Goal: Task Accomplishment & Management: Manage account settings

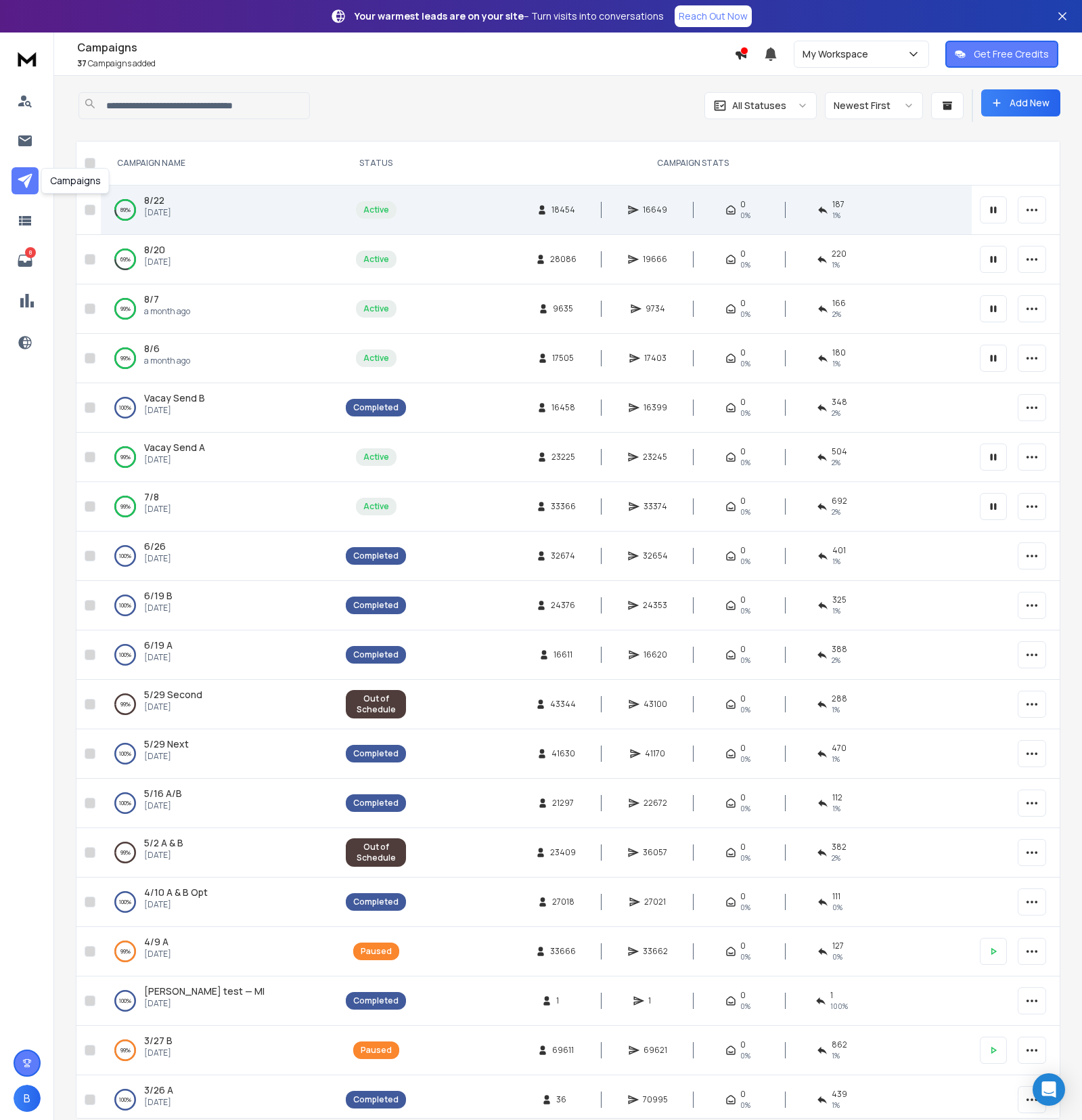
click at [163, 208] on p "21 days ago" at bounding box center [158, 212] width 27 height 11
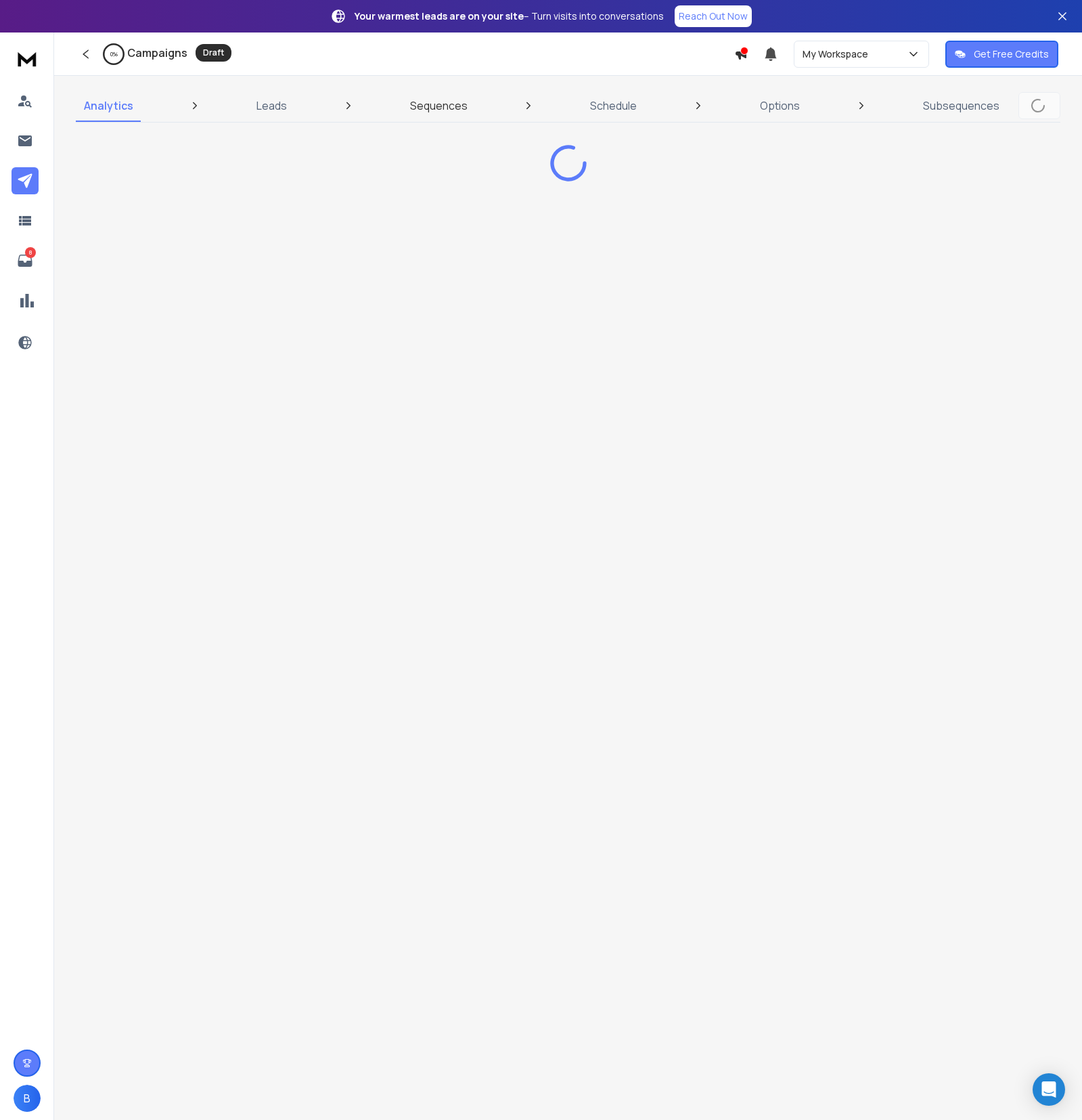
click at [431, 109] on p "Sequences" at bounding box center [439, 105] width 58 height 16
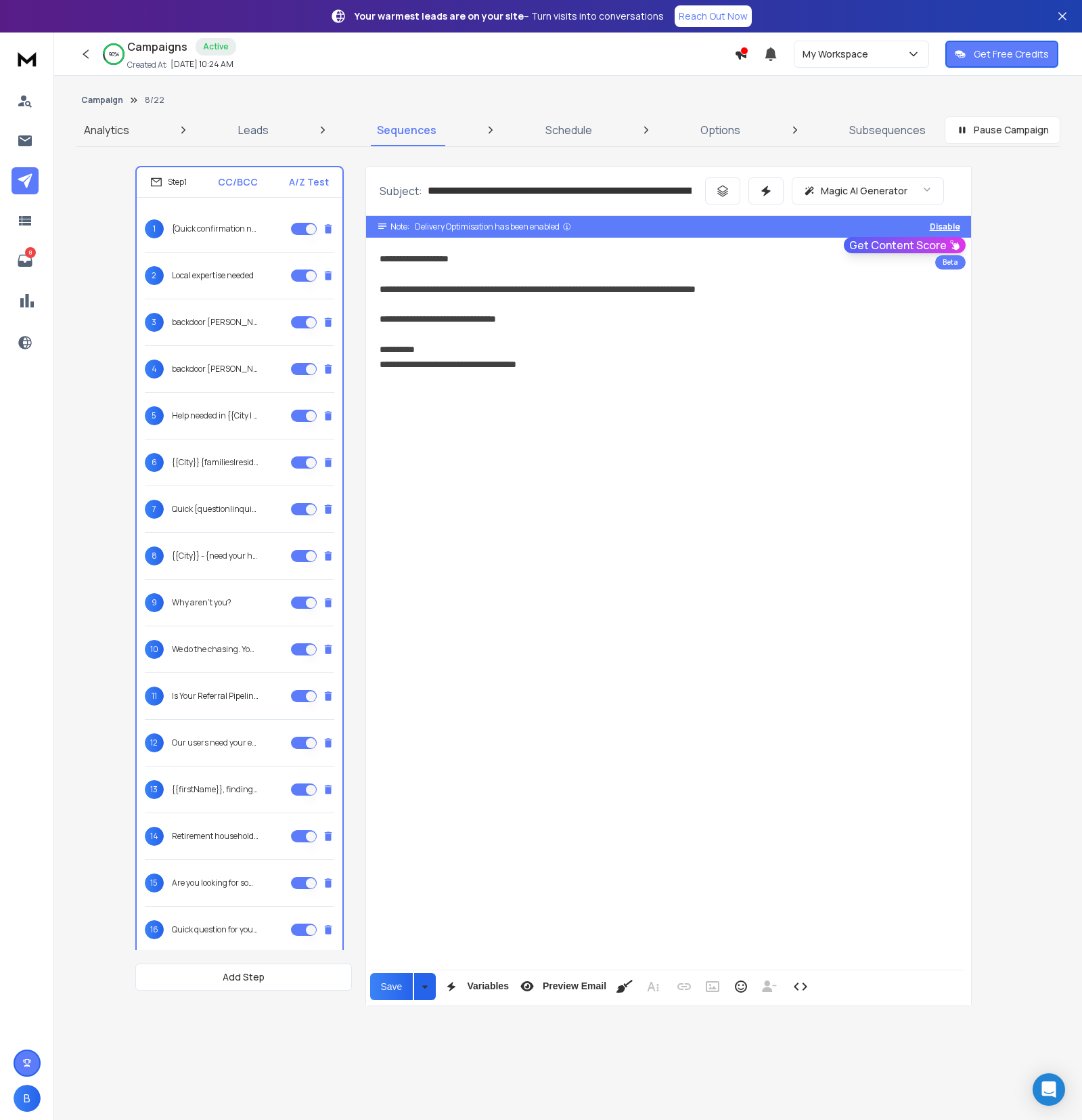
click at [107, 133] on p "Analytics" at bounding box center [106, 129] width 45 height 16
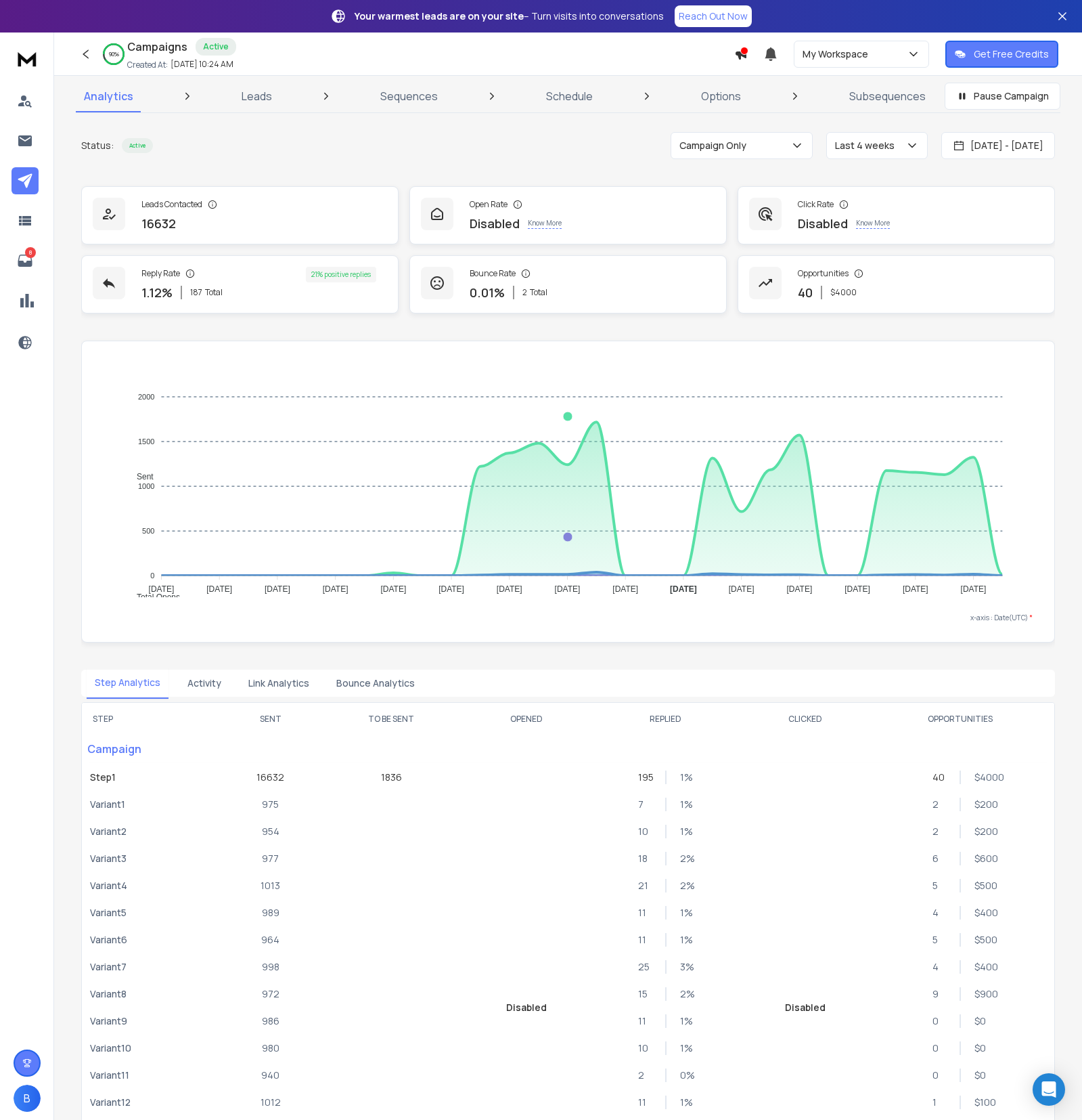
scroll to position [192, 0]
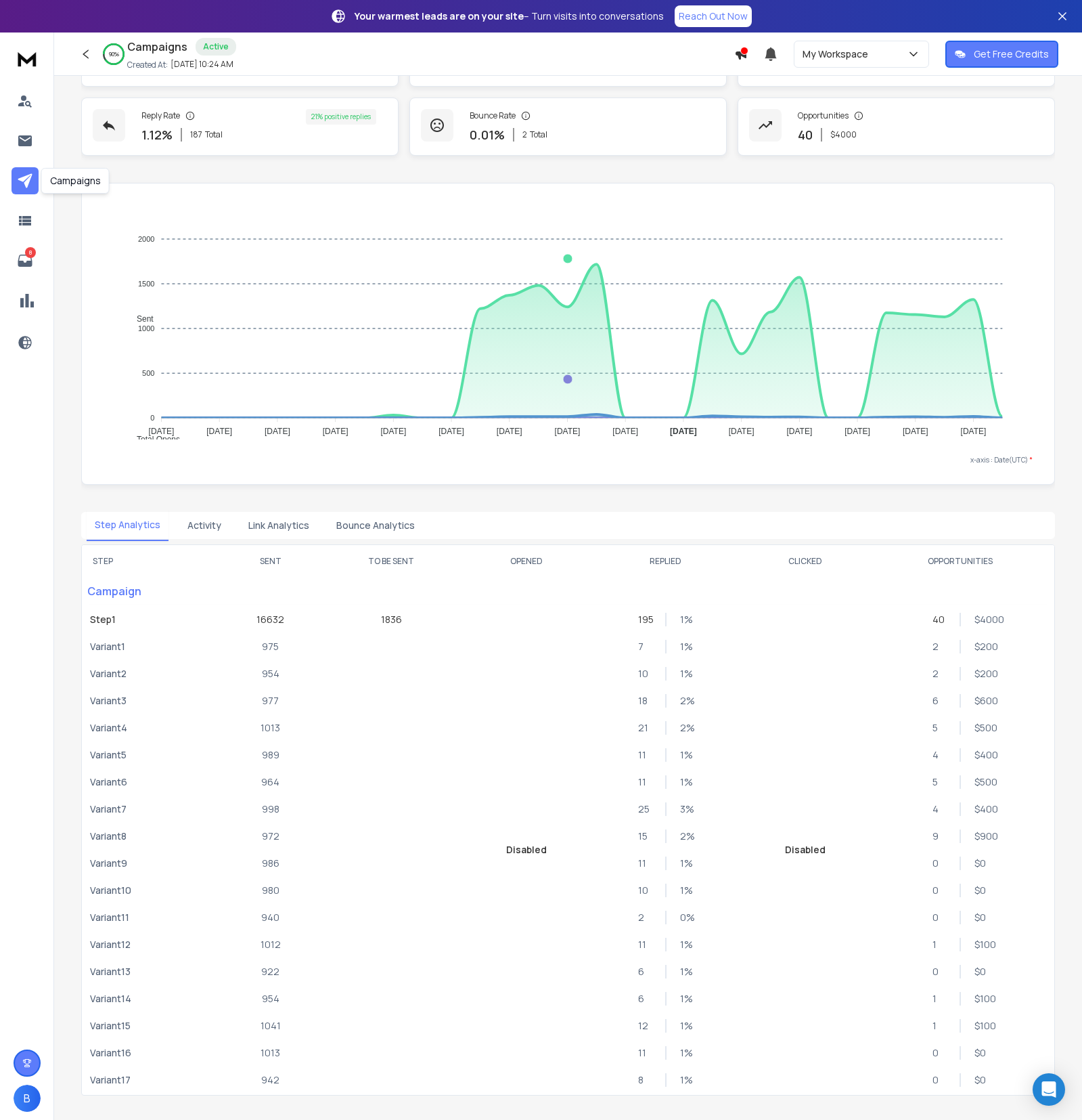
click at [35, 174] on link at bounding box center [25, 180] width 27 height 27
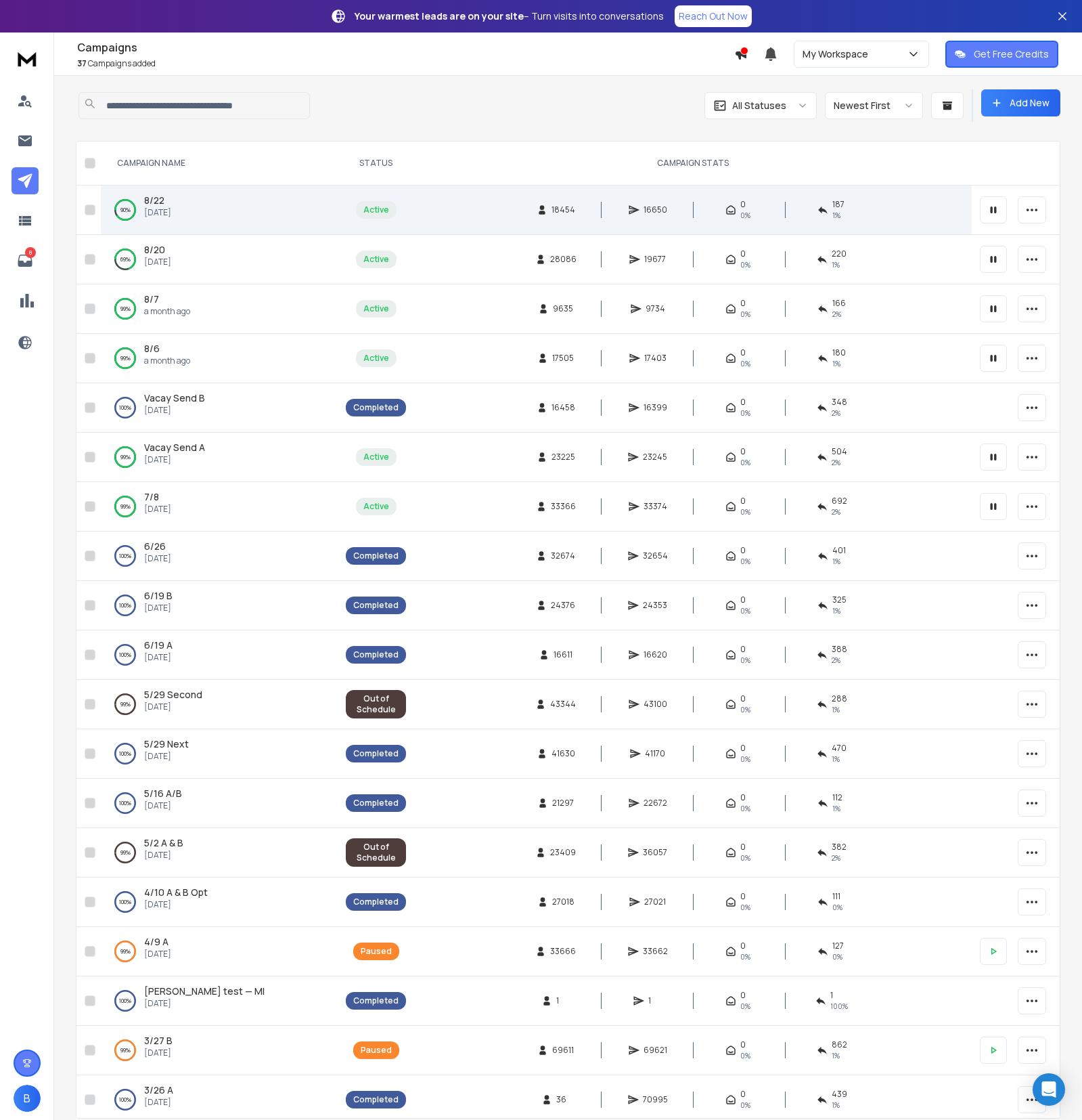
click at [156, 210] on p "21 days ago" at bounding box center [158, 212] width 27 height 11
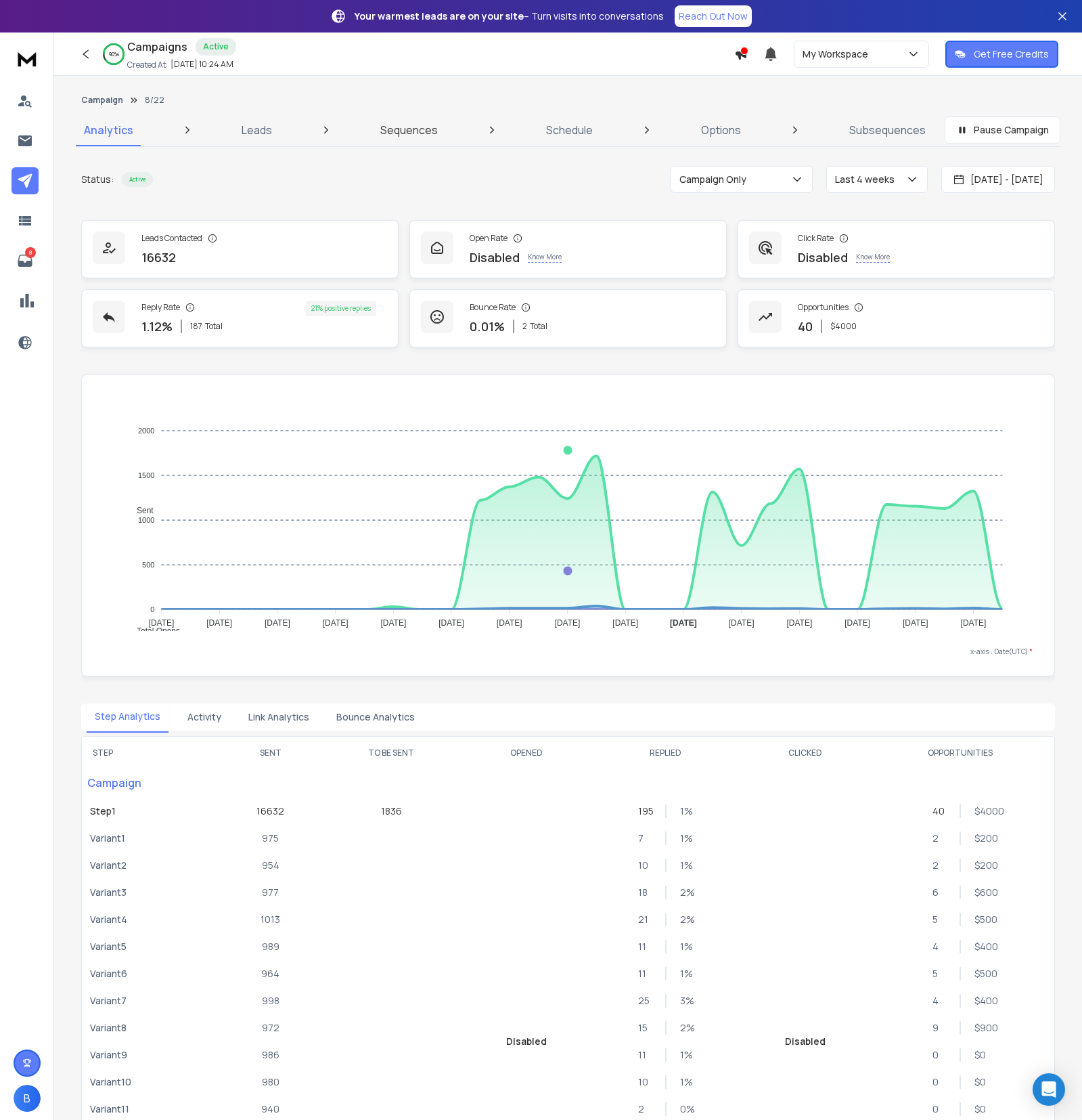
click at [399, 129] on p "Sequences" at bounding box center [409, 129] width 58 height 16
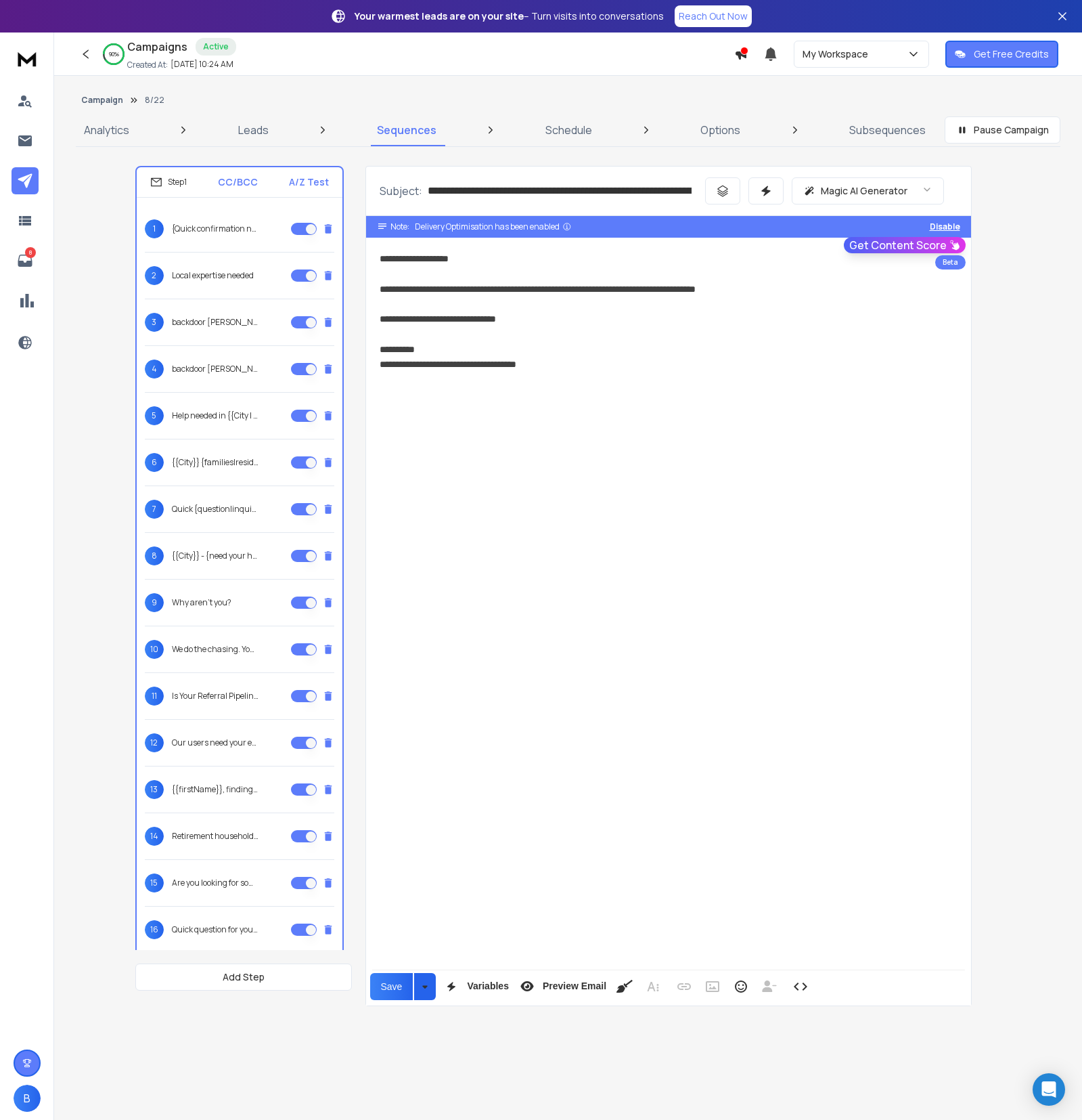
click at [234, 545] on div "8 {{City}} - {need your help|seeking expertise|assistance needed}" at bounding box center [239, 556] width 190 height 46
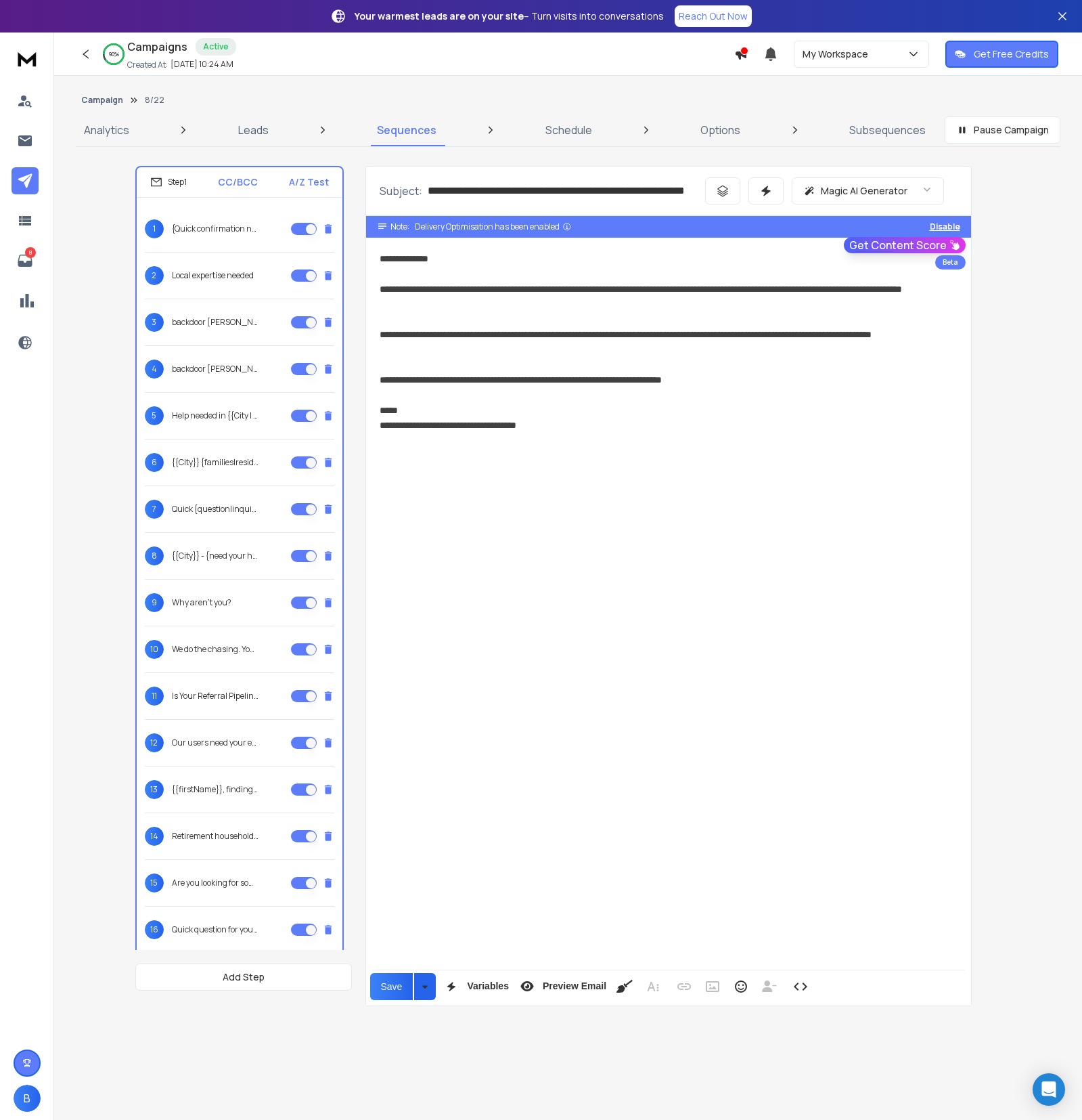
click at [219, 510] on p "Quick {question|inquiry} - {{City}} clients" at bounding box center [215, 509] width 87 height 11
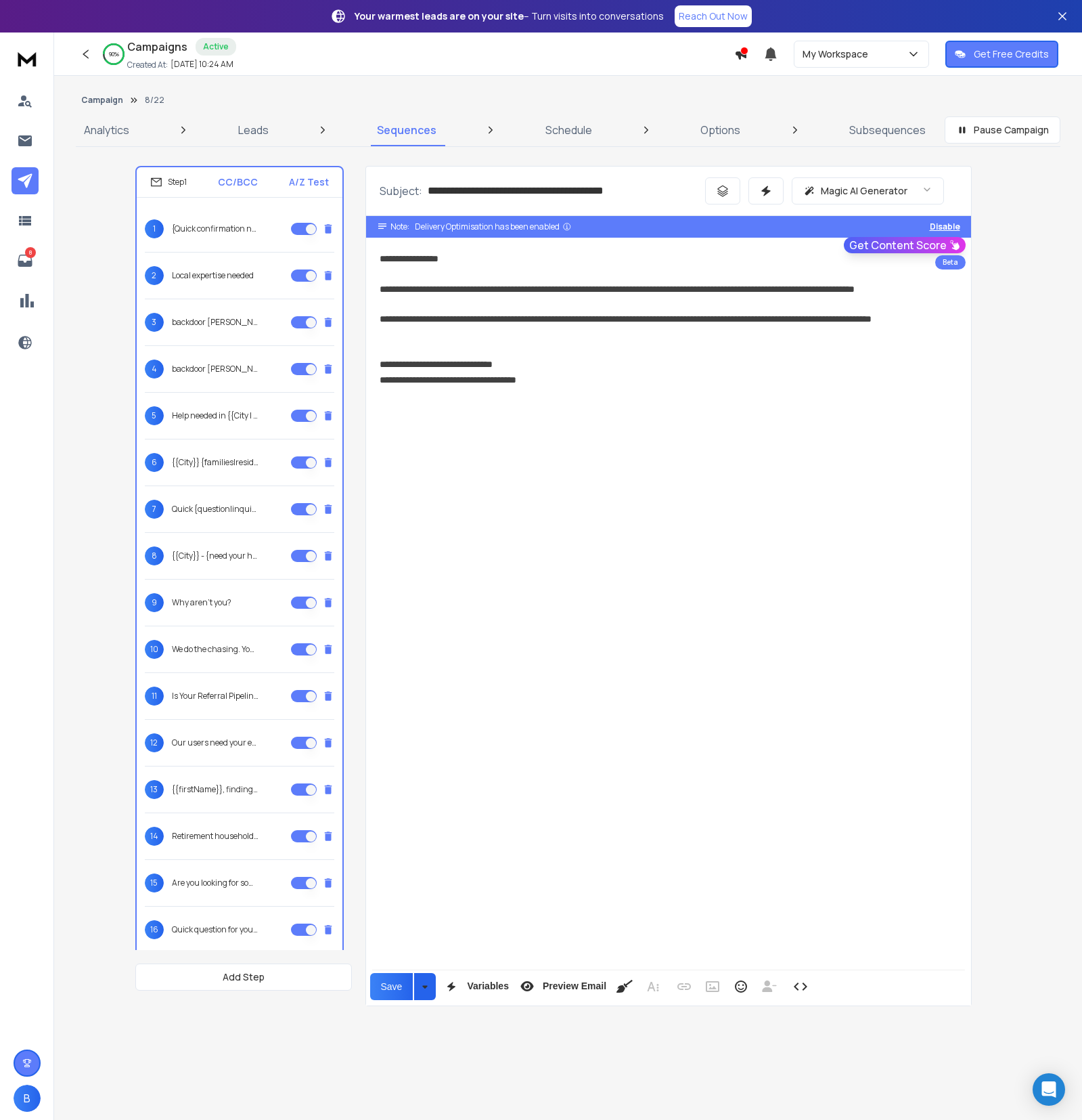
click at [203, 551] on p "{{City}} - {need your help|seeking expertise|assistance needed}" at bounding box center [215, 555] width 87 height 11
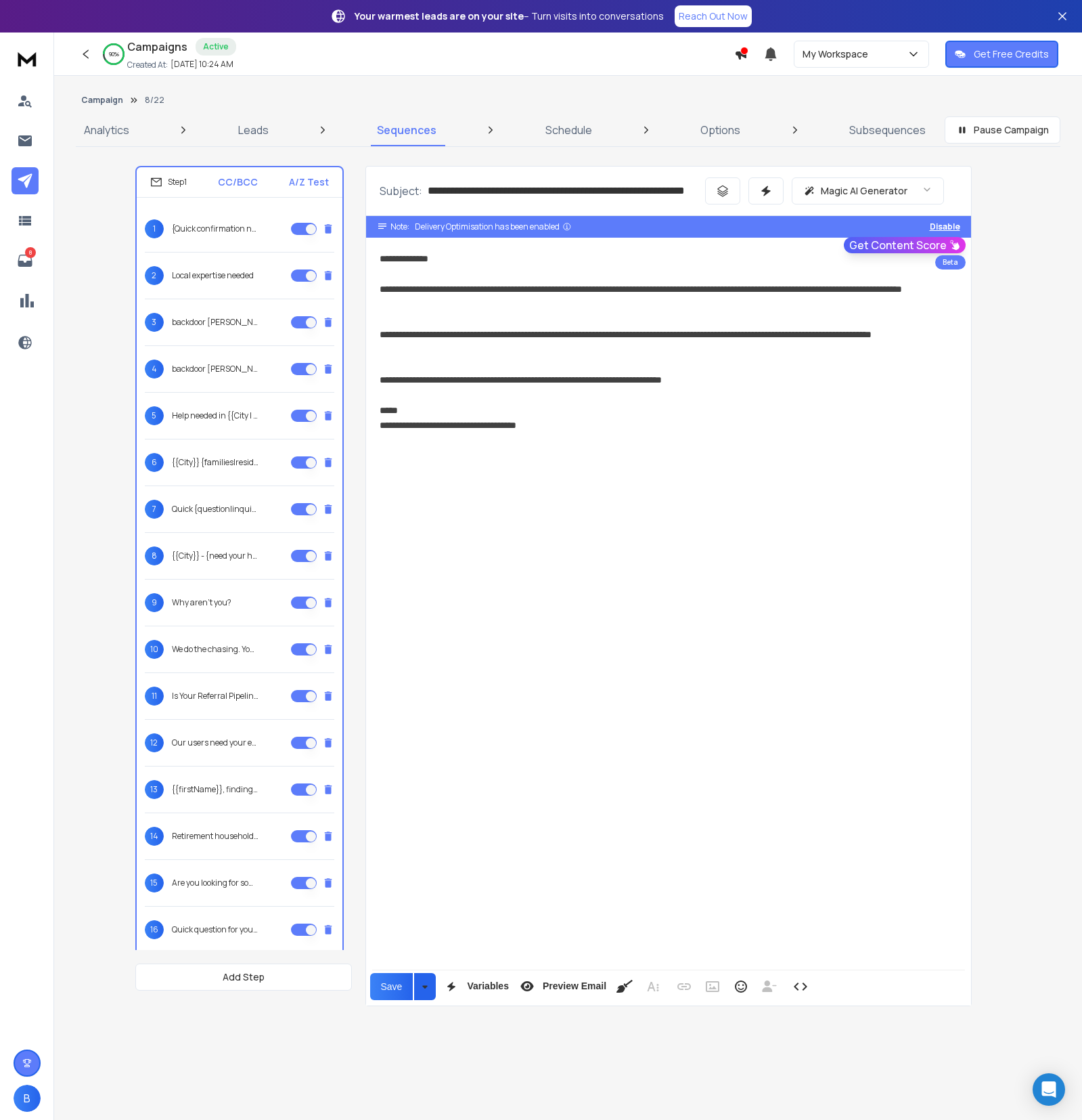
click at [302, 227] on button "button" at bounding box center [303, 228] width 26 height 13
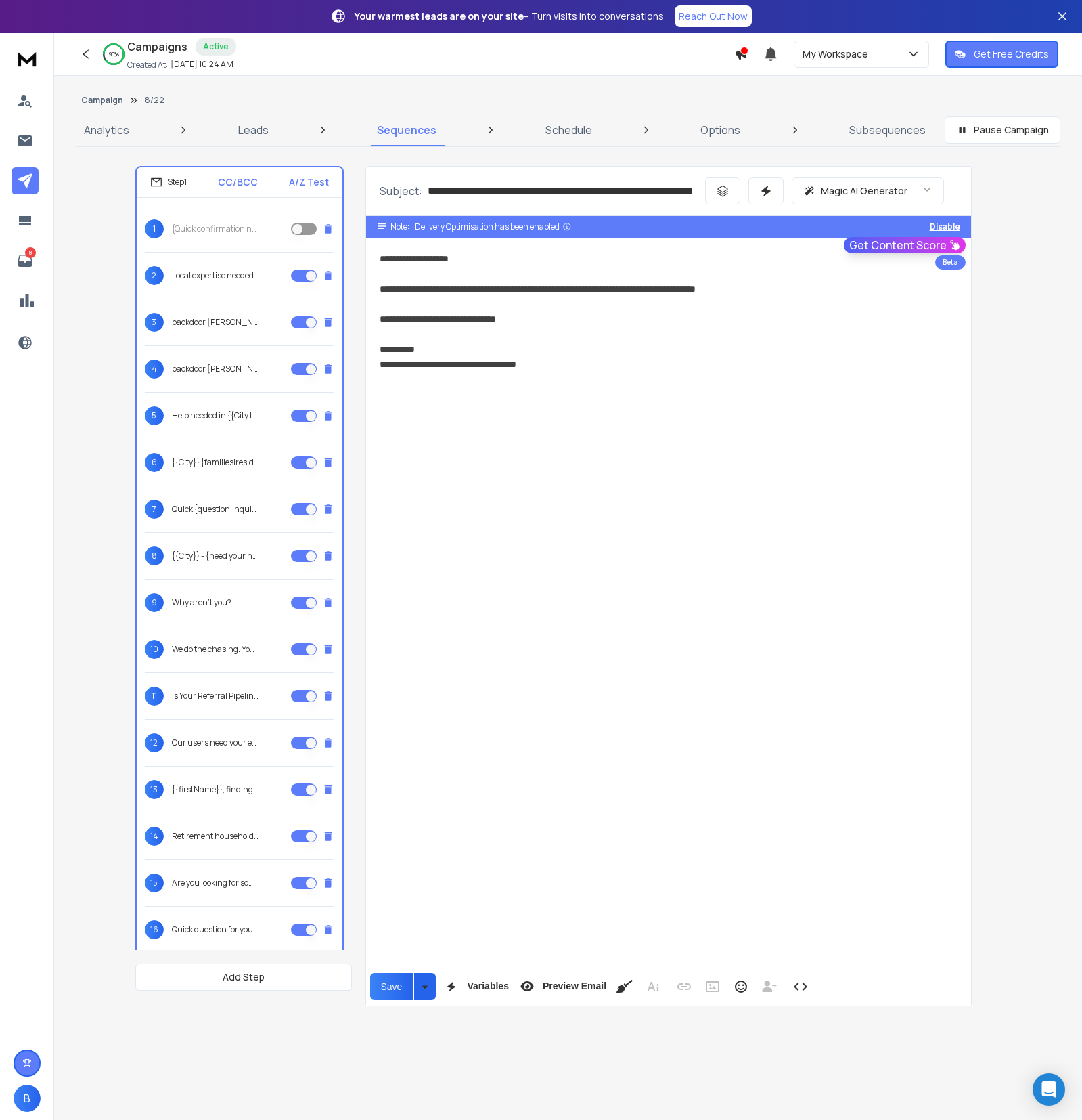
click at [303, 274] on button "button" at bounding box center [303, 276] width 26 height 13
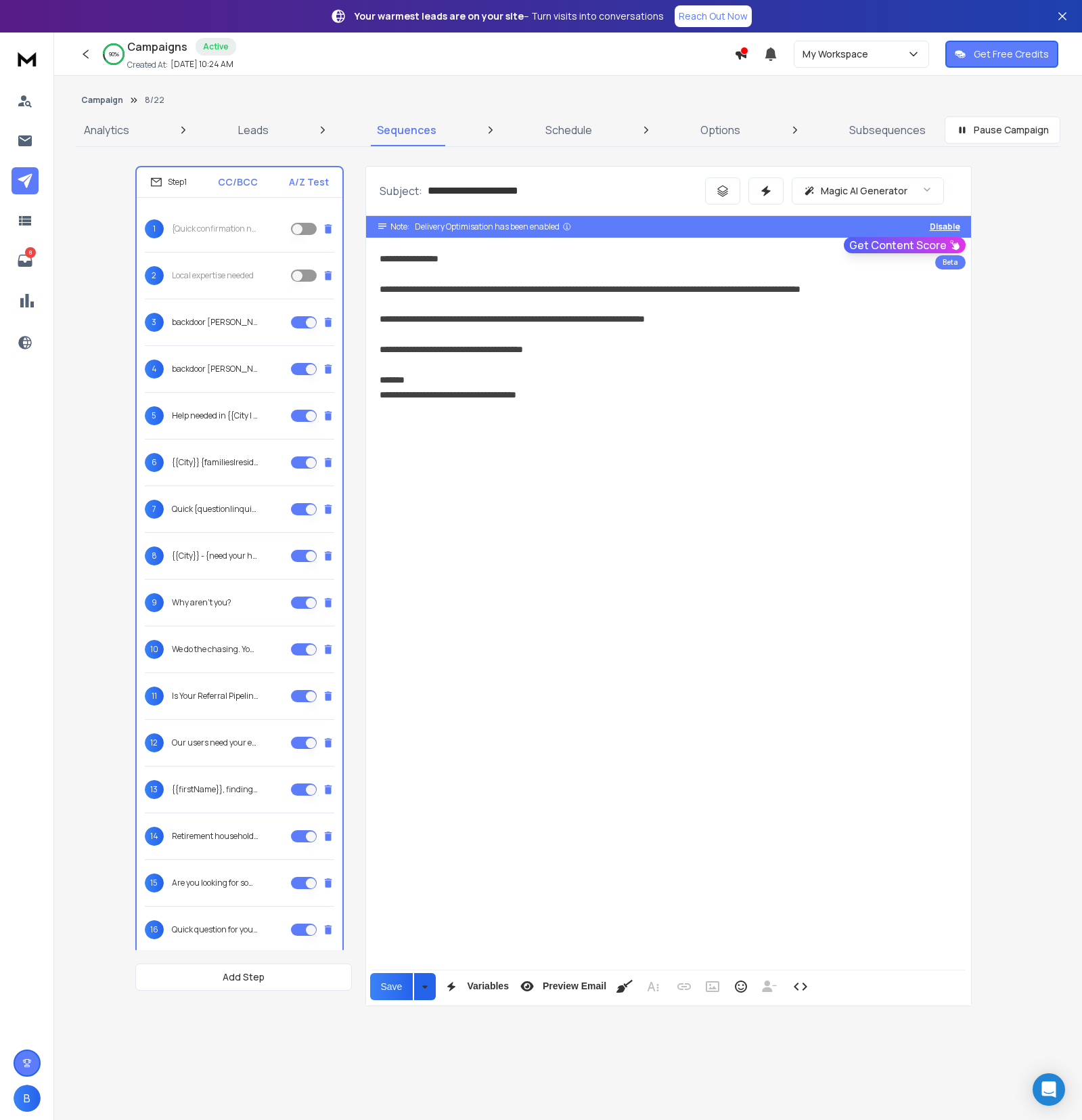
click at [303, 367] on button "button" at bounding box center [303, 368] width 26 height 13
click at [305, 421] on button "button" at bounding box center [303, 415] width 26 height 13
click at [305, 420] on button "button" at bounding box center [303, 415] width 26 height 13
click at [306, 604] on button "button" at bounding box center [303, 602] width 26 height 13
click at [305, 652] on button "button" at bounding box center [303, 649] width 26 height 13
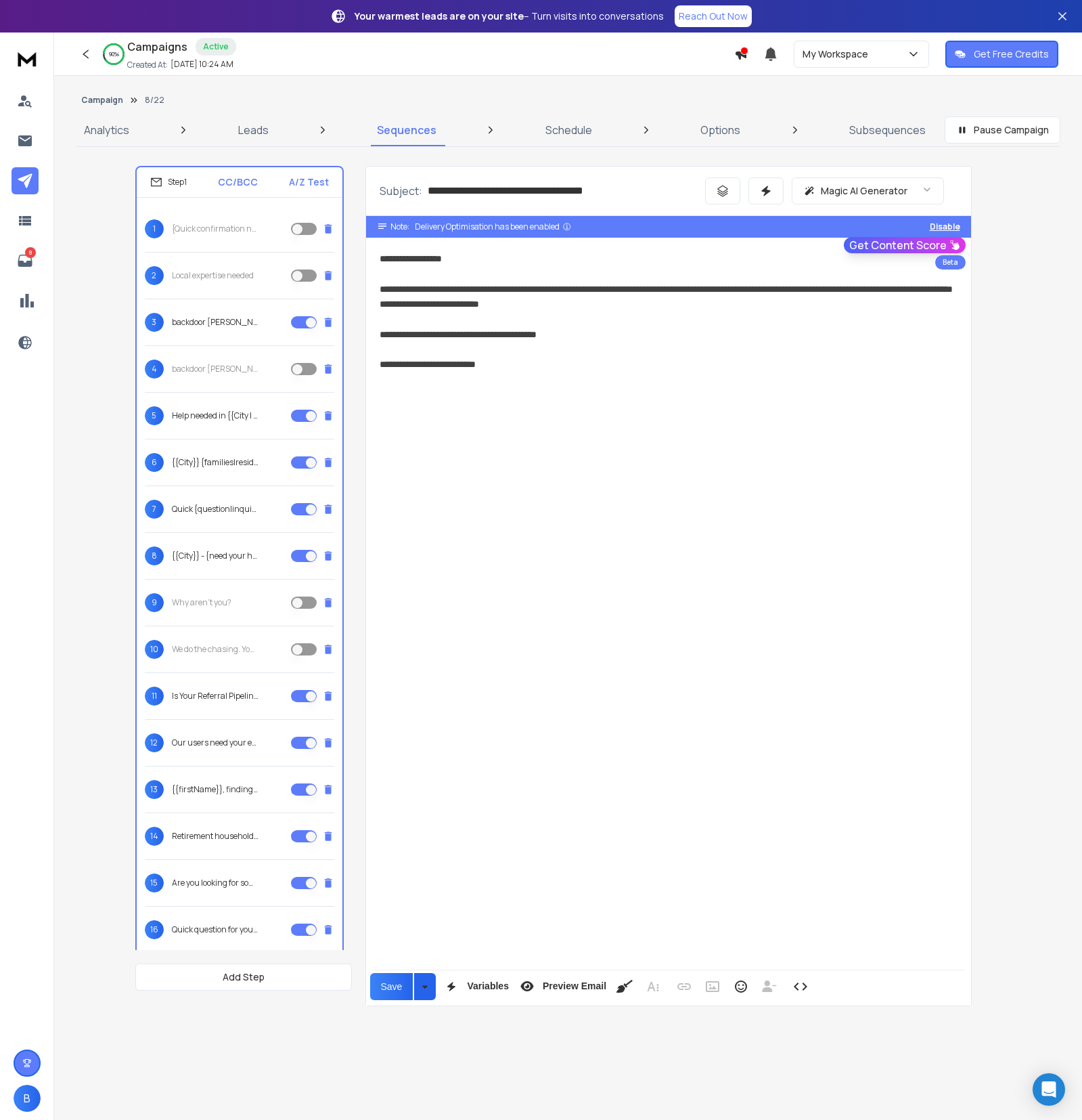
click at [303, 697] on button "button" at bounding box center [303, 696] width 26 height 13
click at [304, 739] on button "button" at bounding box center [303, 742] width 26 height 13
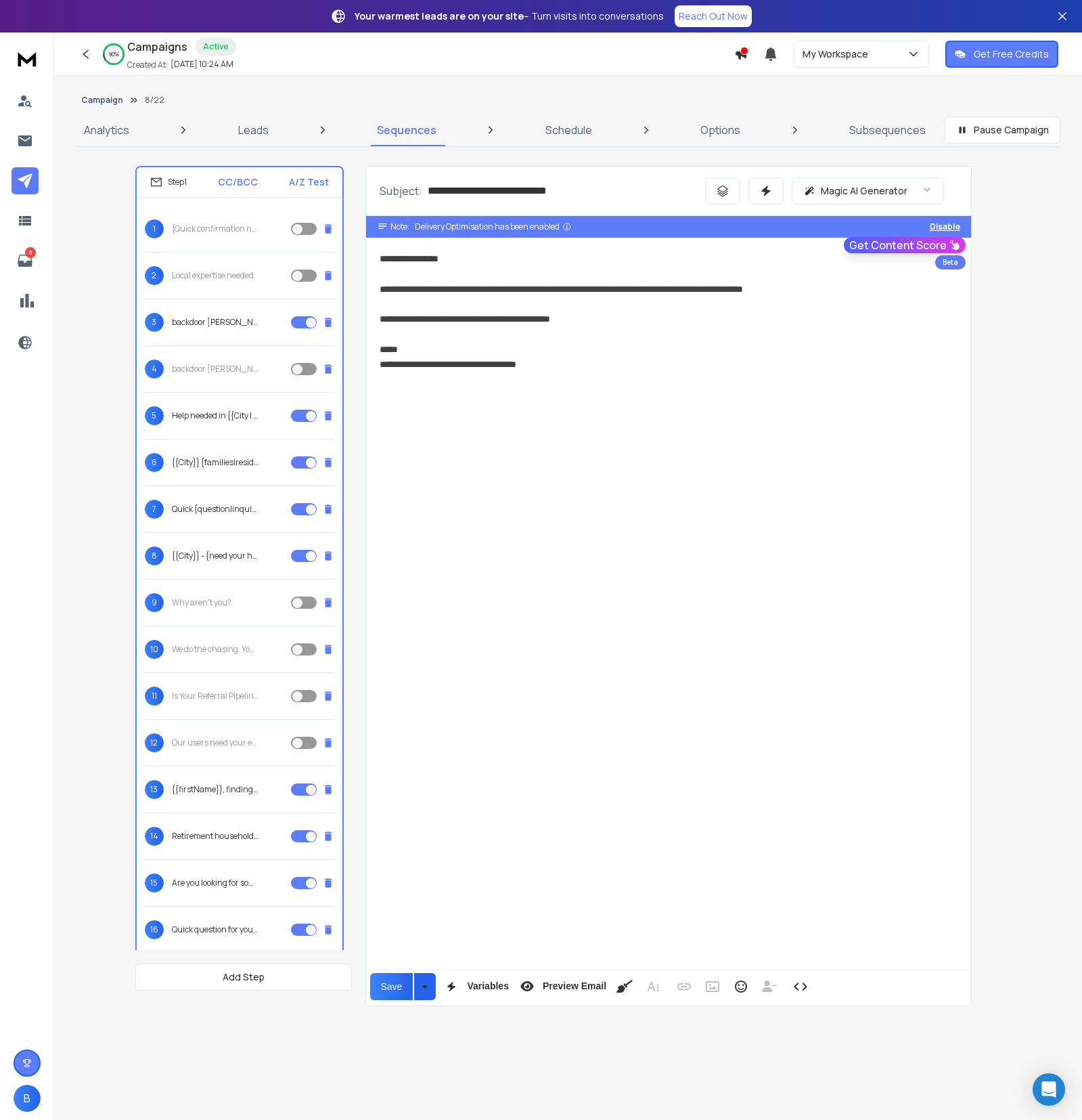
click at [303, 788] on button "button" at bounding box center [303, 789] width 26 height 13
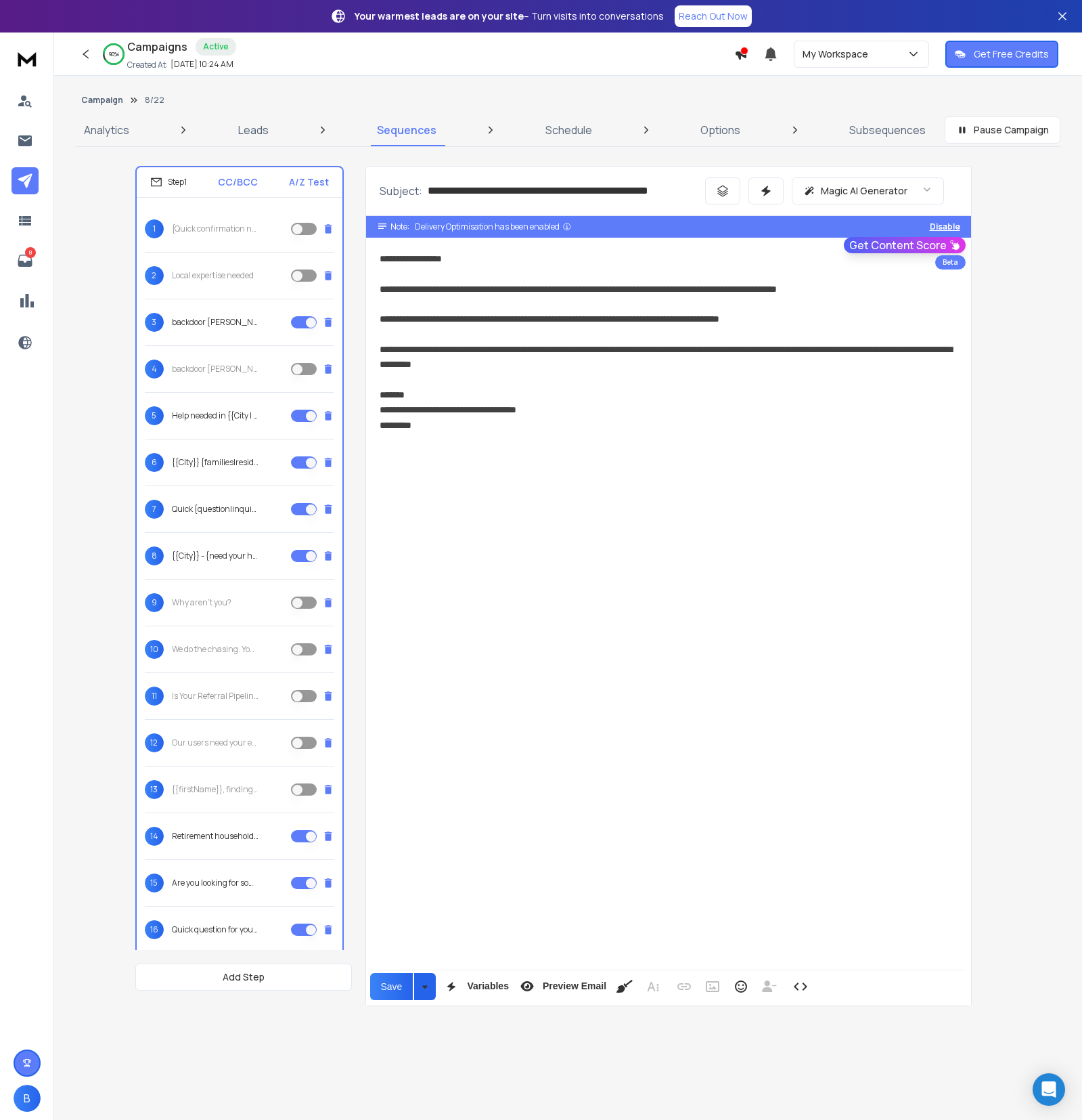
click at [303, 829] on div "14 Retirement household help?" at bounding box center [239, 836] width 190 height 46
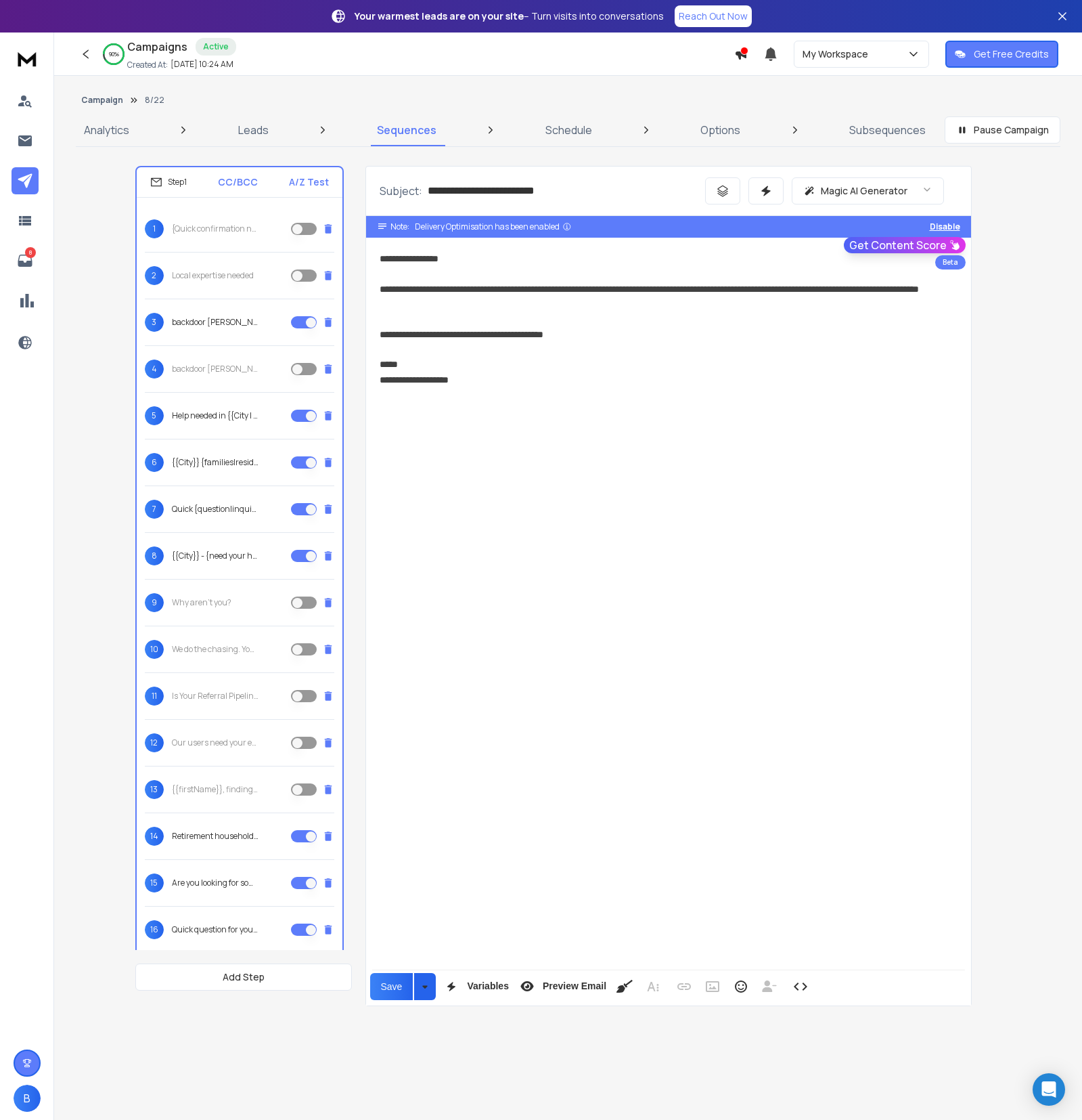
click at [303, 841] on button "button" at bounding box center [303, 836] width 26 height 13
click at [301, 882] on button "button" at bounding box center [303, 882] width 26 height 13
click at [306, 931] on button "button" at bounding box center [303, 929] width 26 height 13
type input "**********"
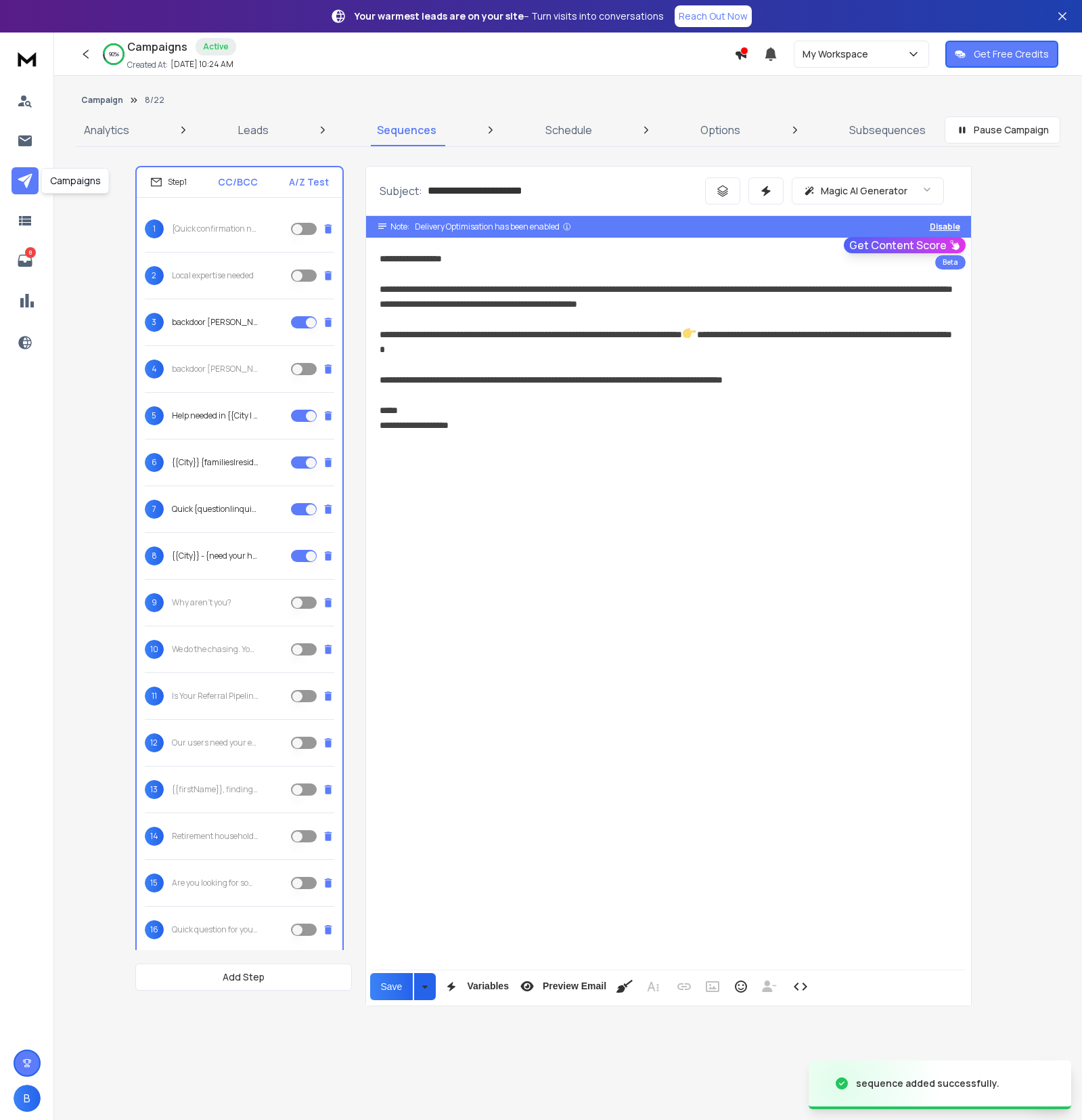
click at [26, 188] on icon at bounding box center [25, 180] width 16 height 16
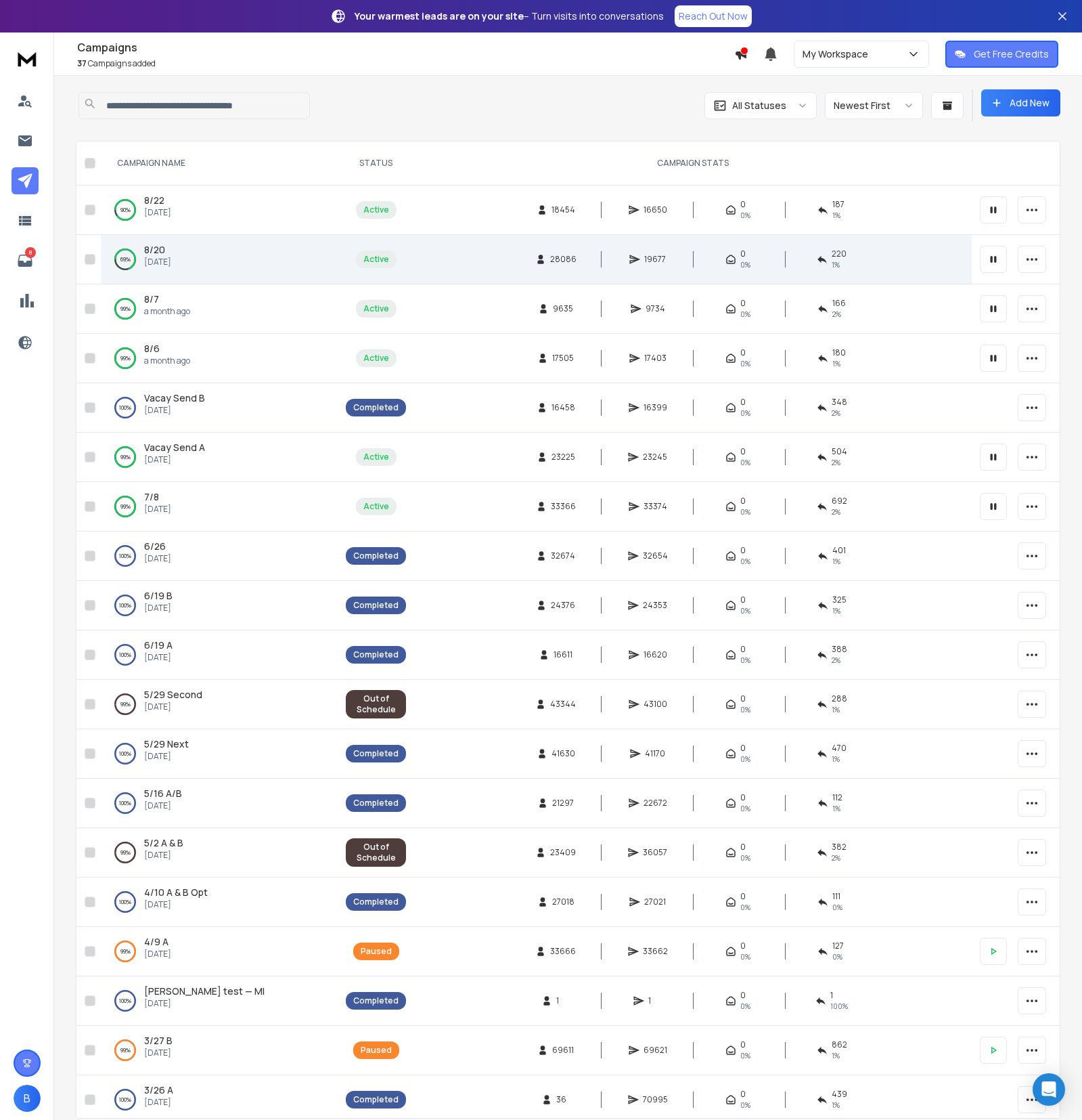
click at [172, 263] on p "23 days ago" at bounding box center [158, 261] width 27 height 11
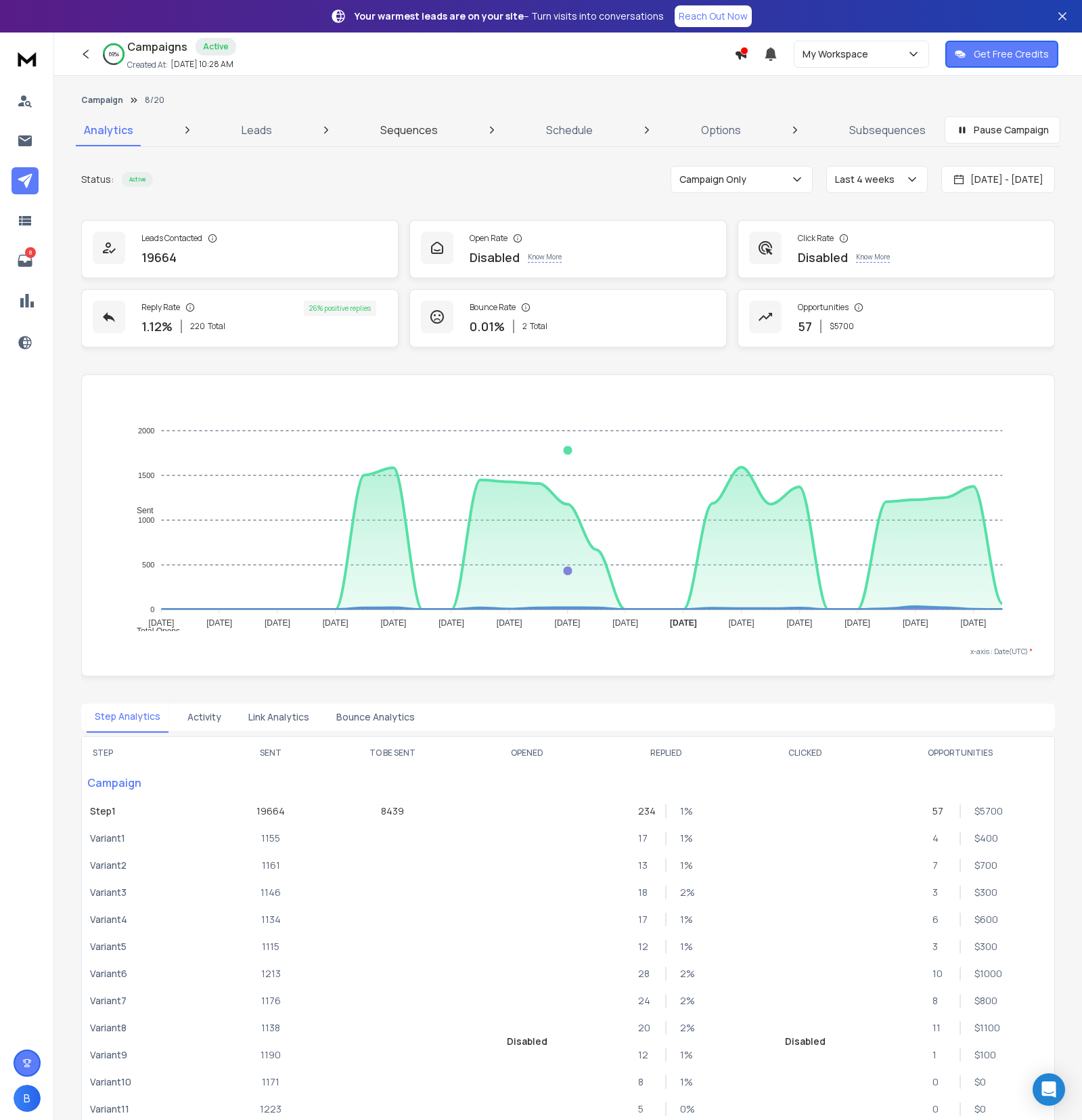
click at [389, 131] on p "Sequences" at bounding box center [409, 129] width 58 height 16
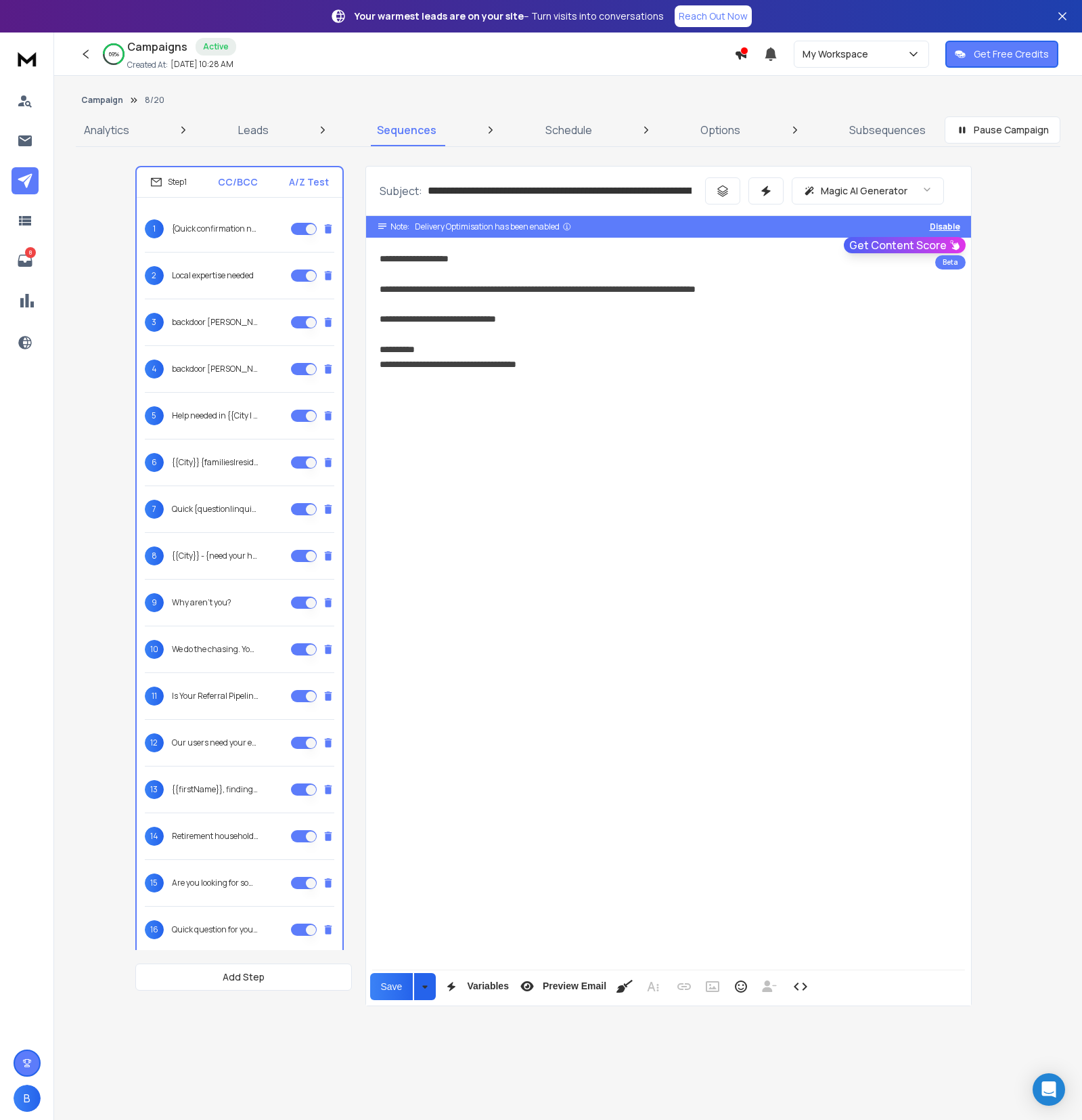
click at [304, 224] on button "button" at bounding box center [303, 228] width 26 height 13
click at [302, 316] on div "3 backdoor roth?" at bounding box center [239, 322] width 190 height 46
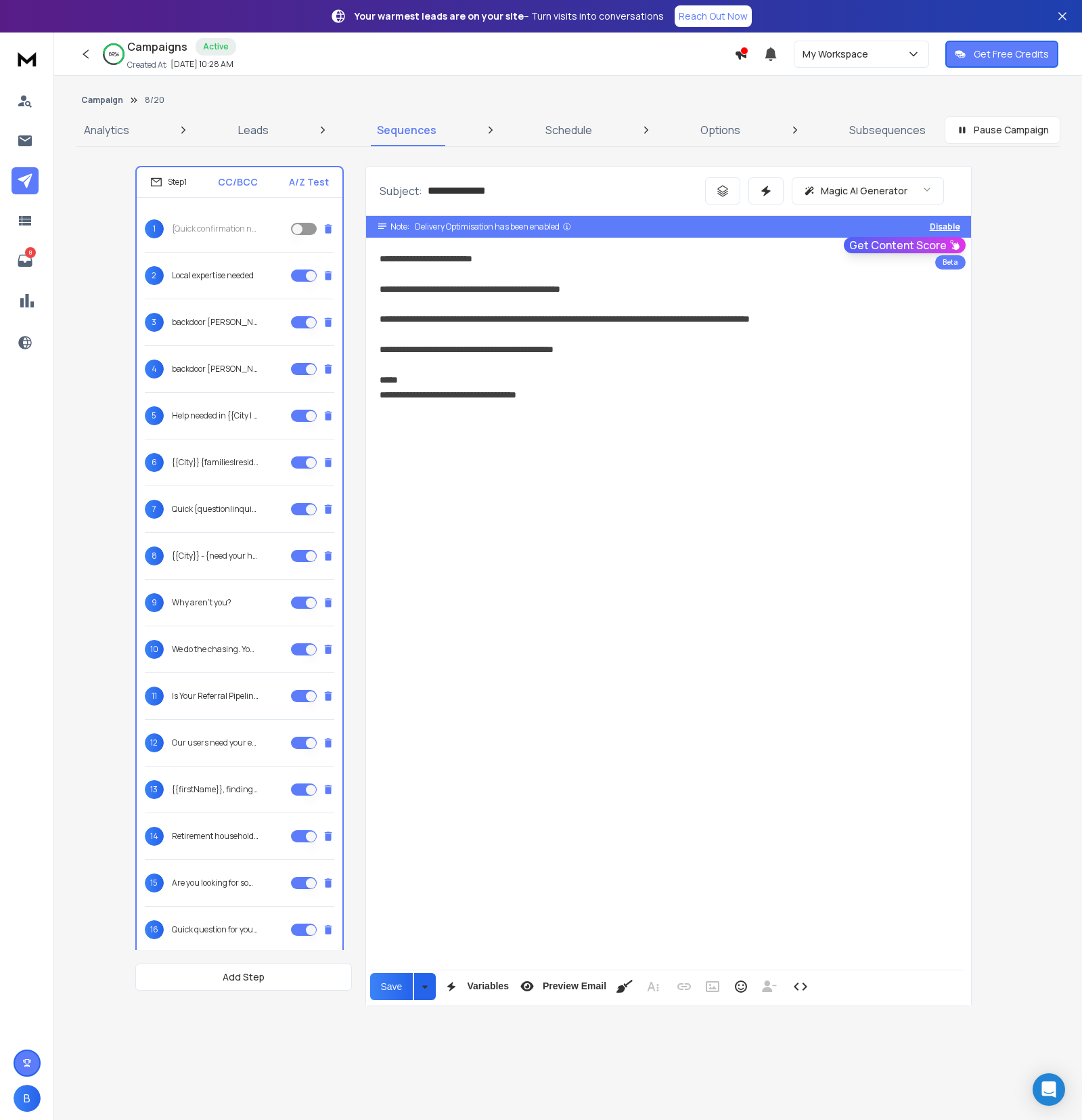
click at [301, 321] on button "button" at bounding box center [303, 322] width 26 height 13
click at [302, 612] on div "9 Why aren't you?" at bounding box center [239, 602] width 190 height 46
click at [302, 605] on button "button" at bounding box center [303, 602] width 26 height 13
click at [302, 654] on button "button" at bounding box center [303, 649] width 26 height 13
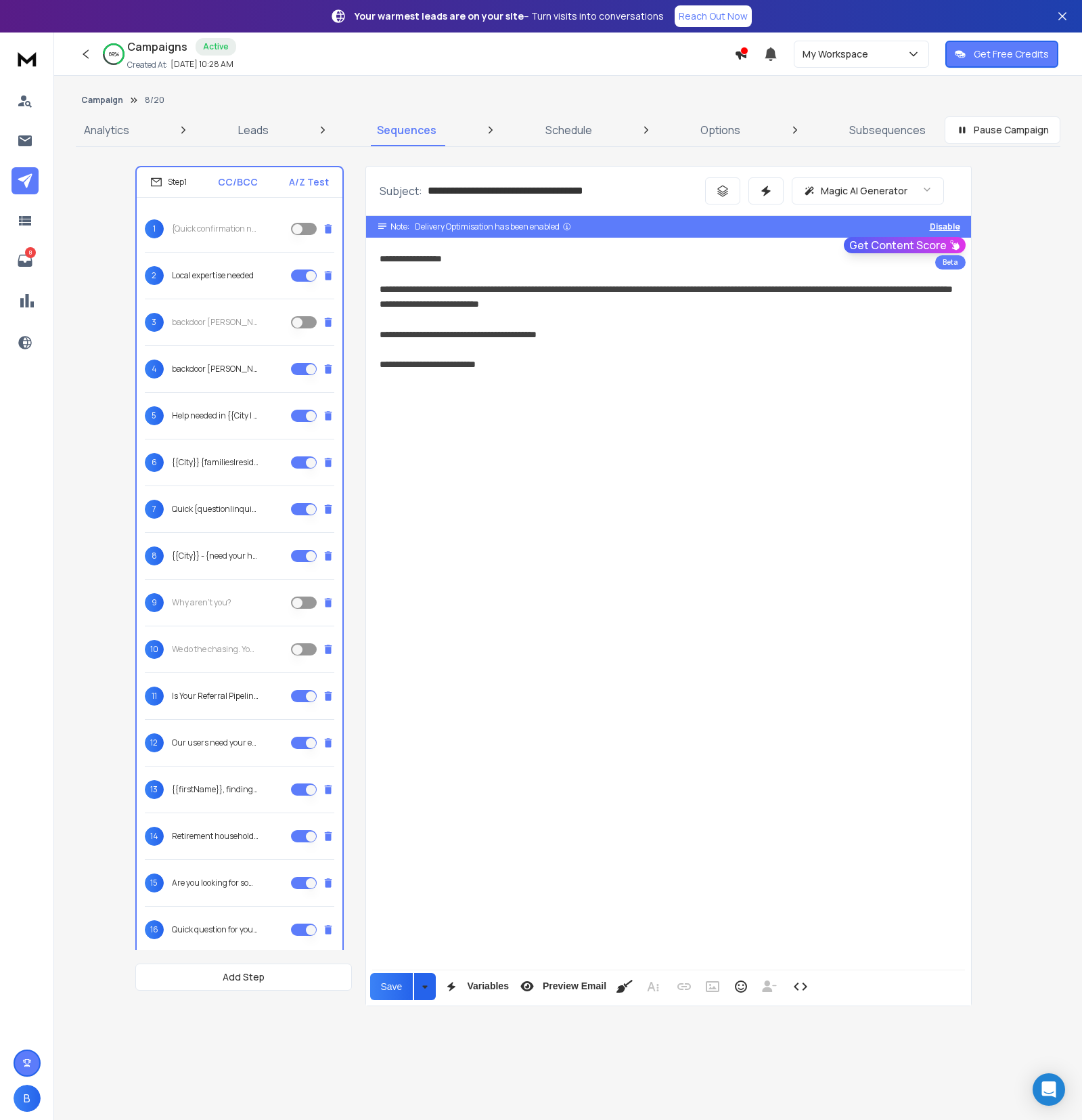
click at [302, 698] on button "button" at bounding box center [303, 696] width 26 height 13
click at [306, 740] on button "button" at bounding box center [303, 742] width 26 height 13
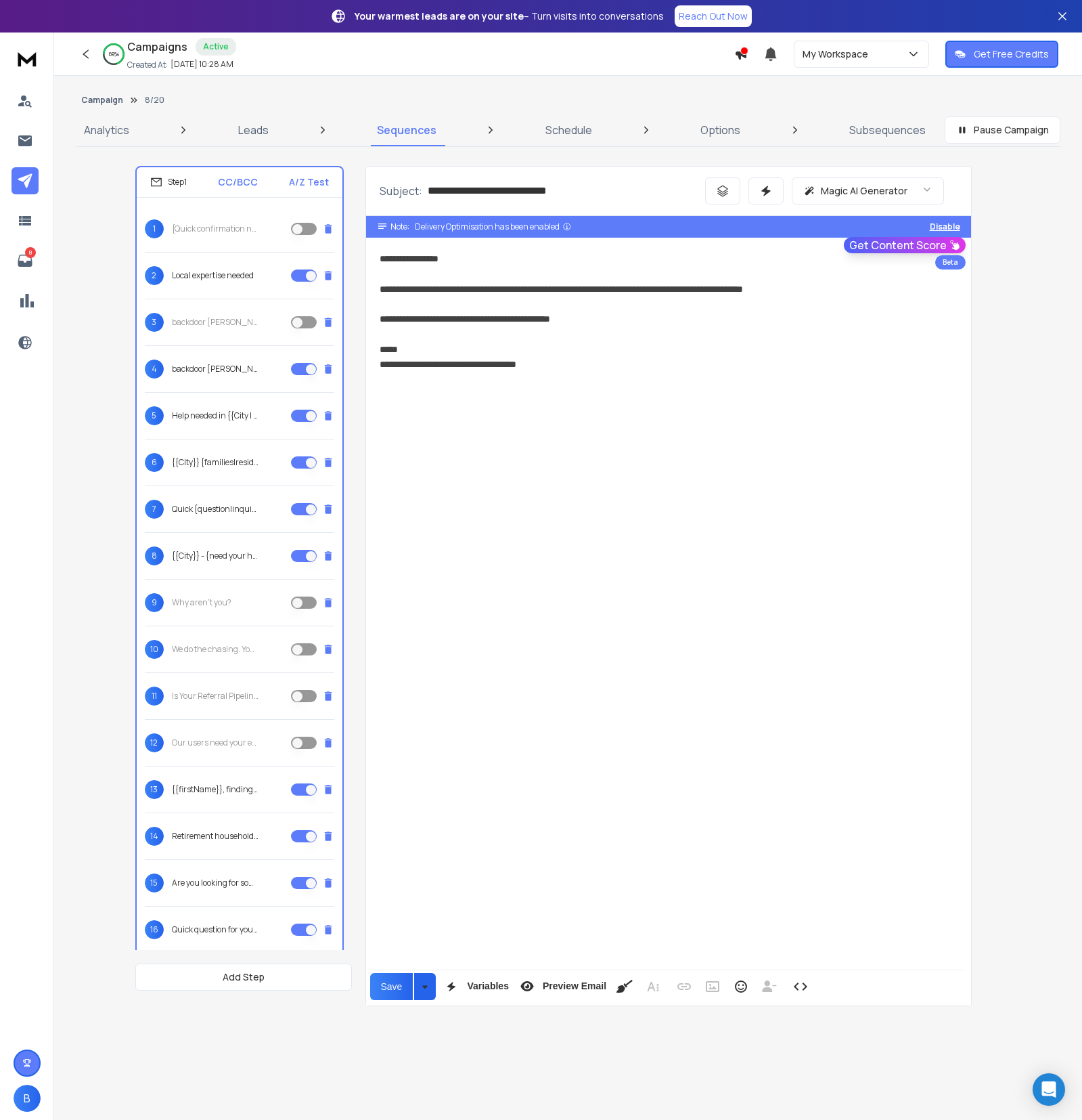
click at [303, 790] on button "button" at bounding box center [303, 789] width 26 height 13
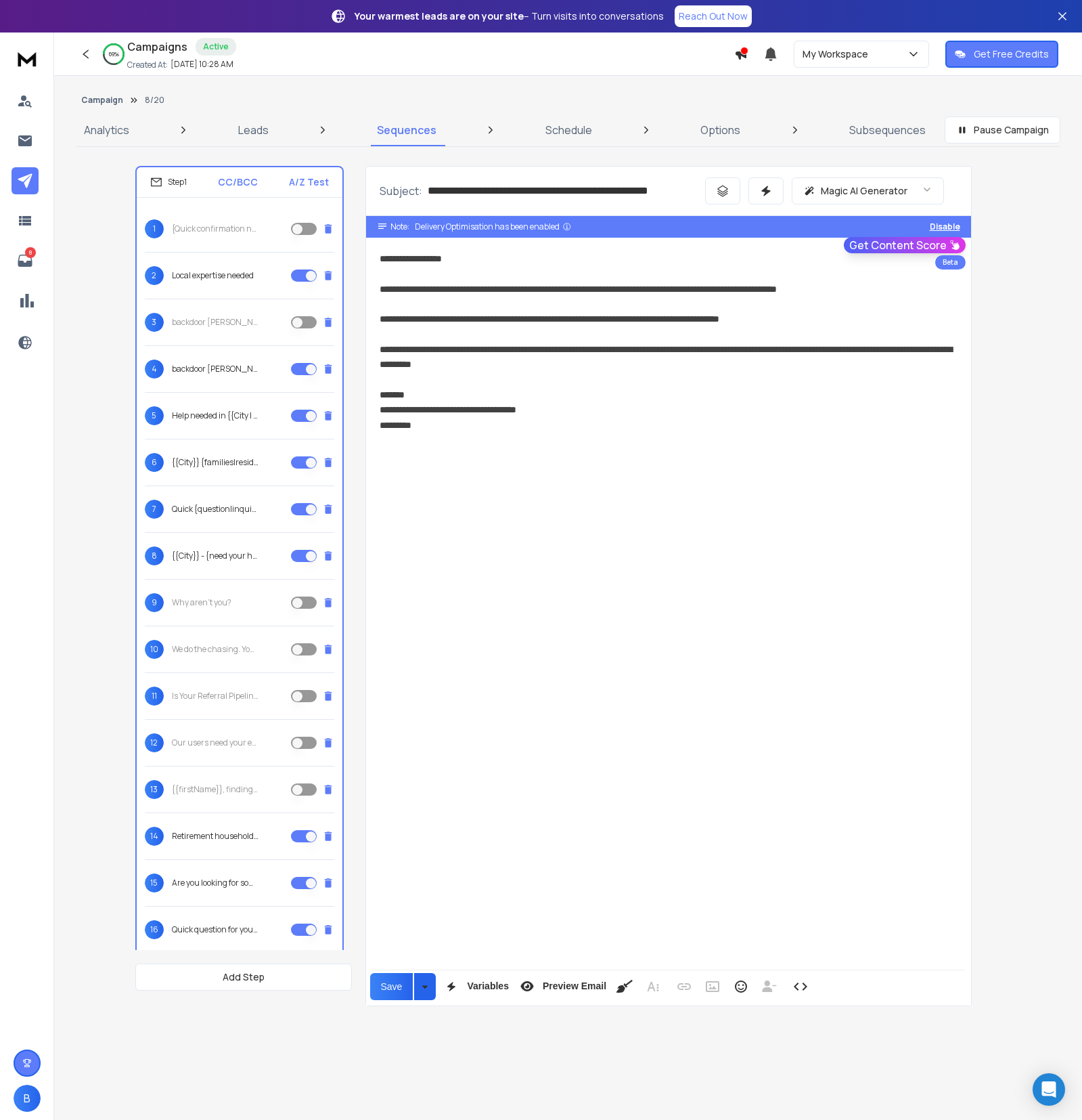
click at [303, 837] on button "button" at bounding box center [303, 836] width 26 height 13
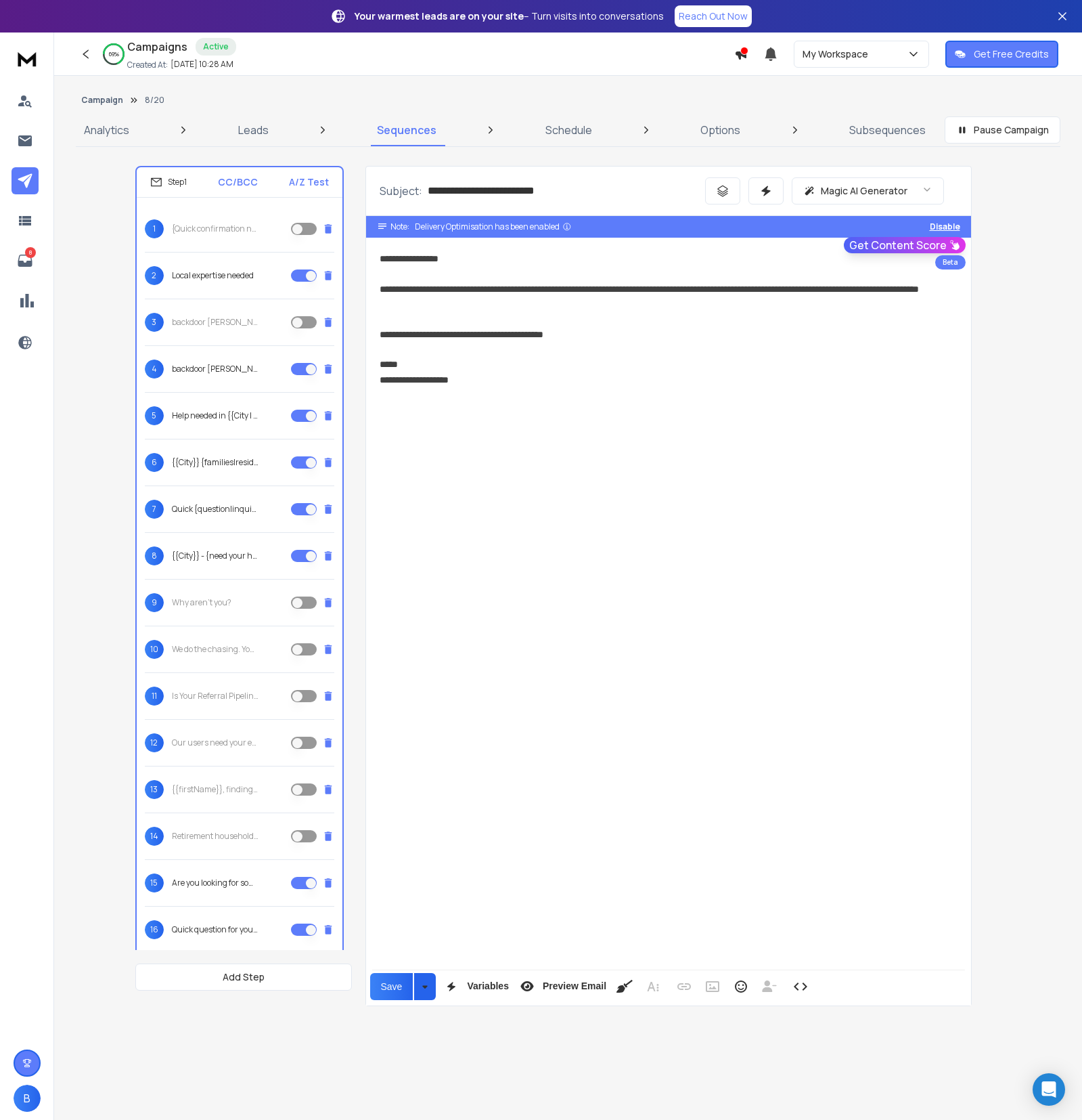
click at [303, 882] on button "button" at bounding box center [303, 882] width 26 height 13
click at [299, 933] on button "button" at bounding box center [303, 929] width 26 height 13
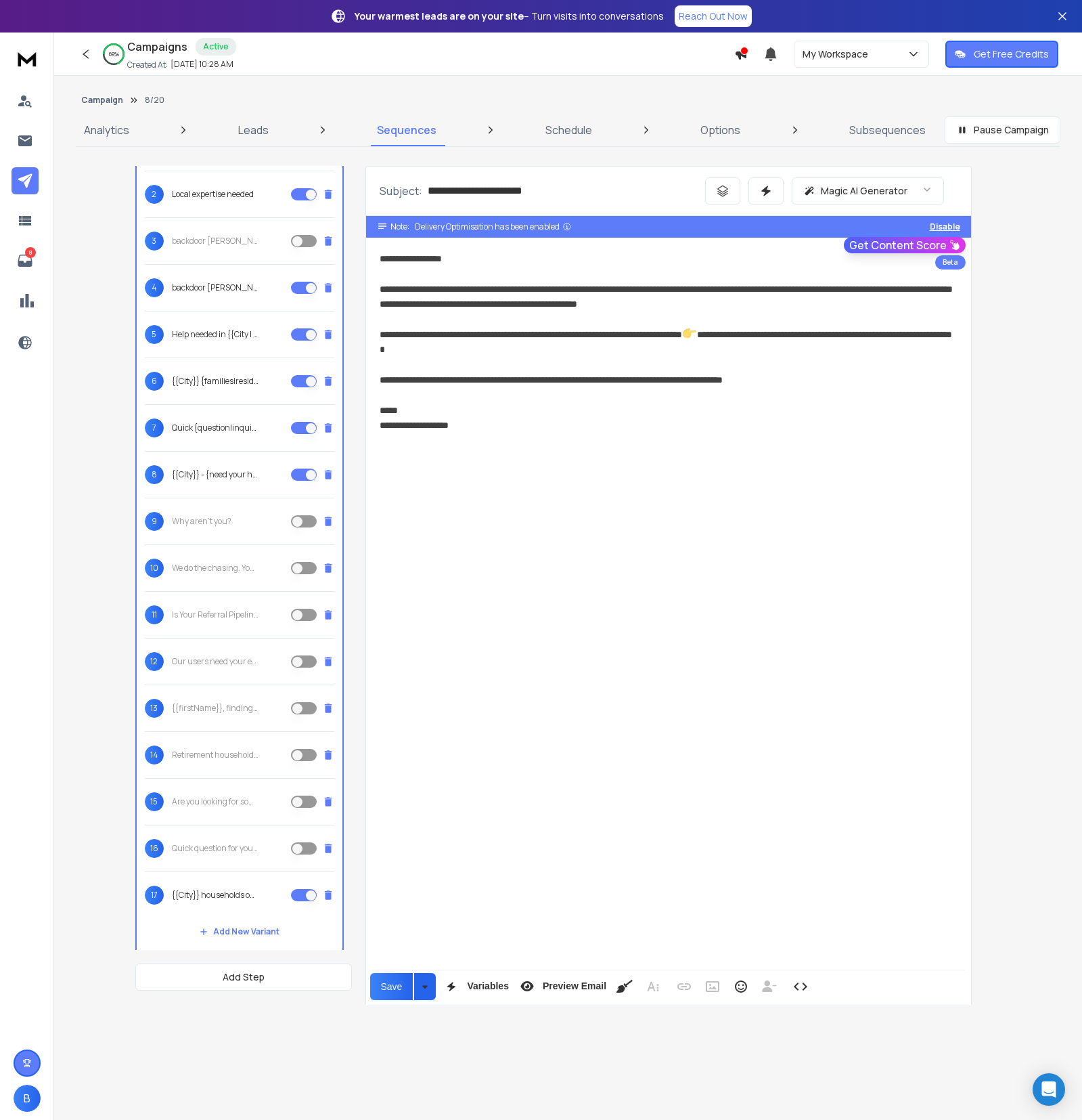
scroll to position [86, 0]
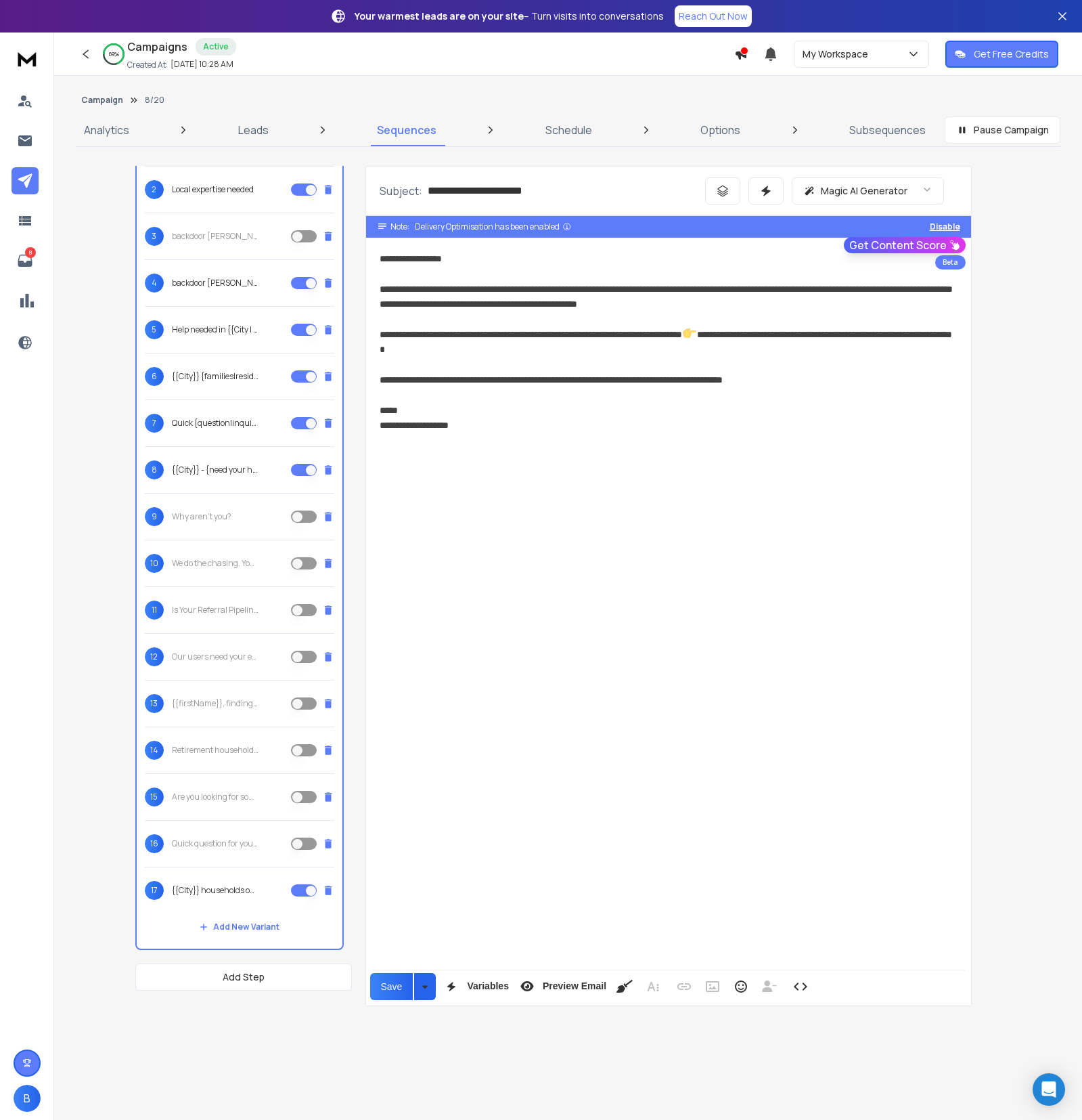
click at [303, 894] on button "button" at bounding box center [303, 890] width 26 height 13
type input "**********"
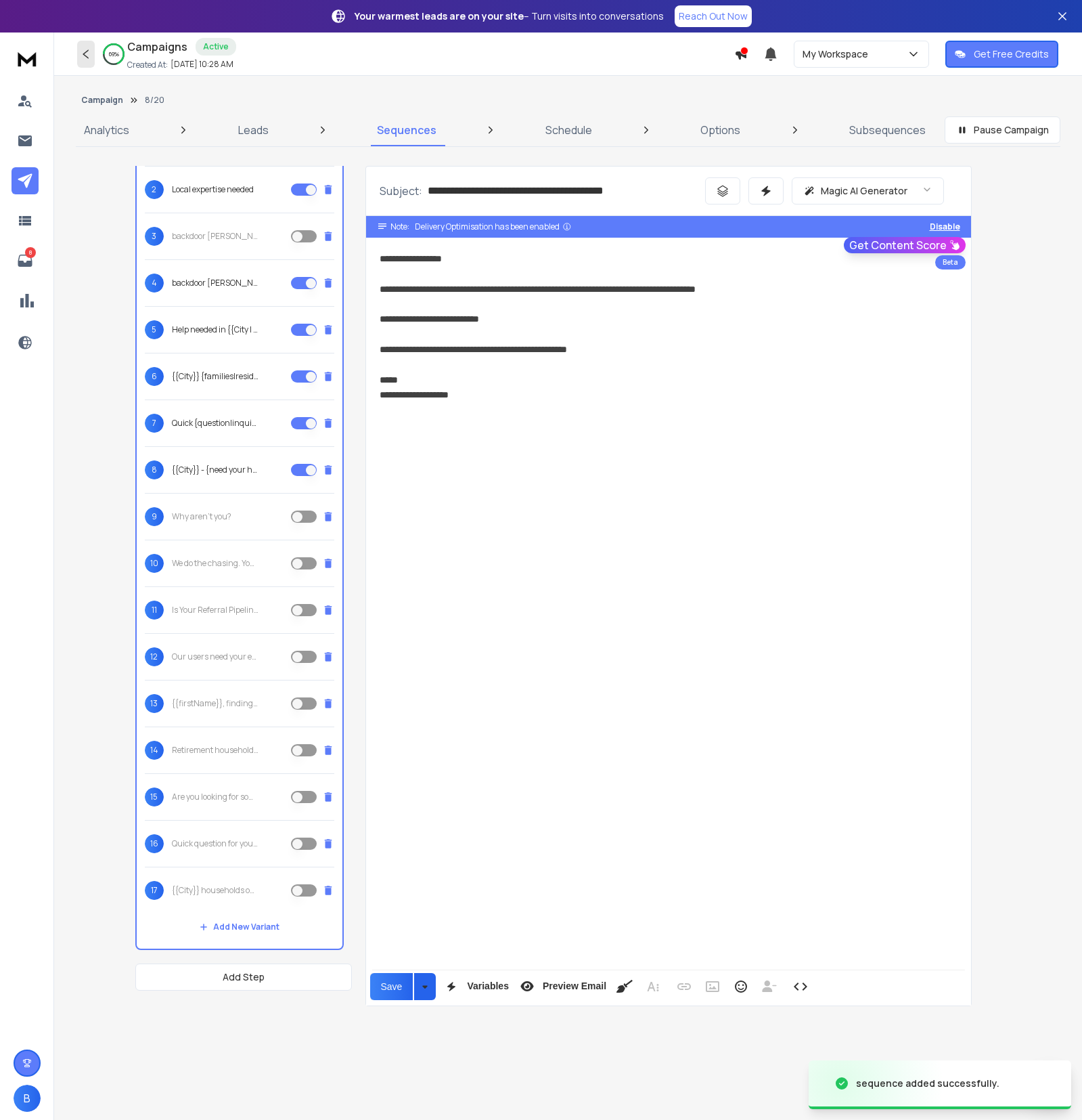
click at [88, 51] on icon at bounding box center [86, 54] width 13 height 13
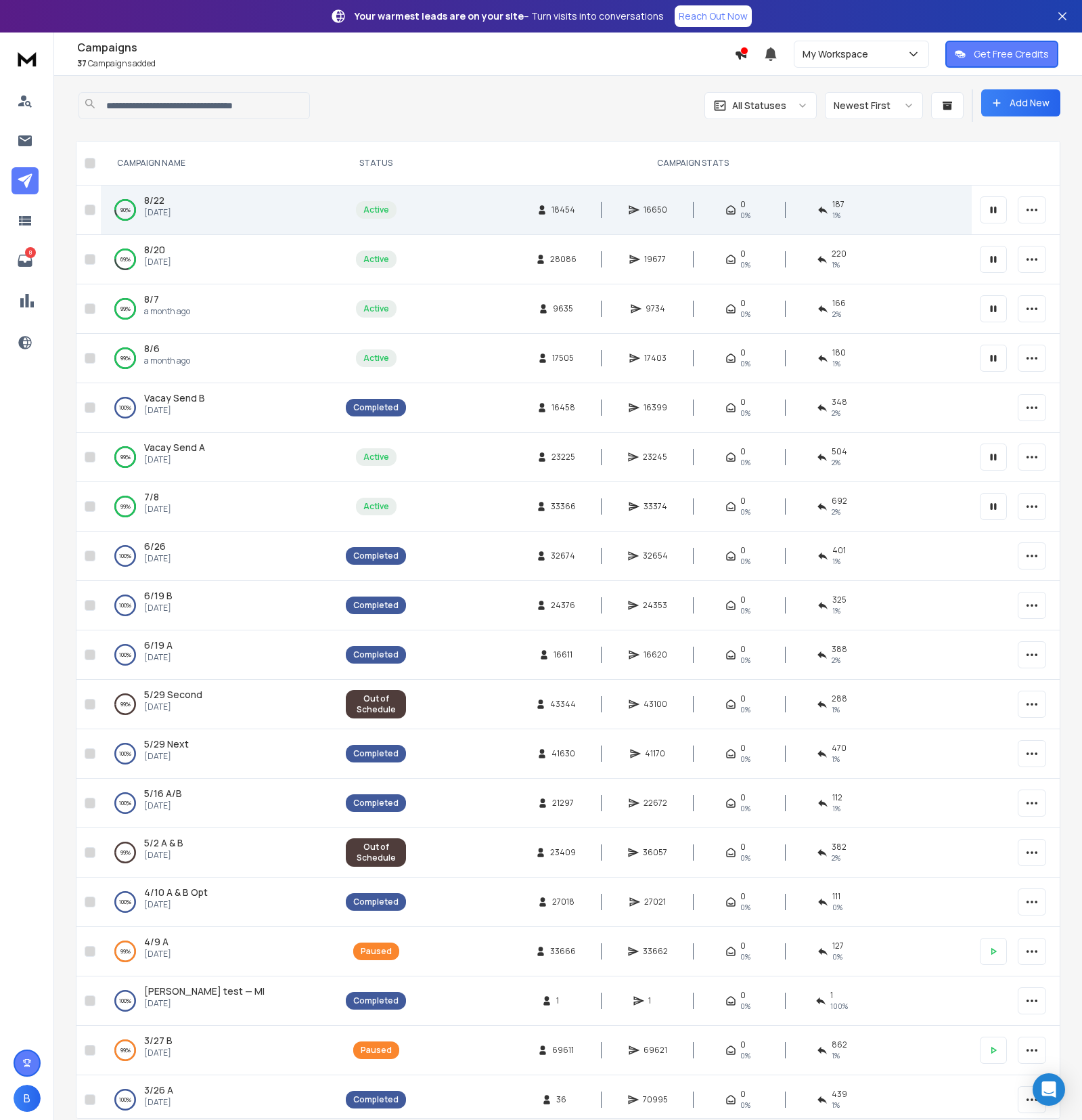
click at [153, 215] on p "21 days ago" at bounding box center [158, 212] width 27 height 11
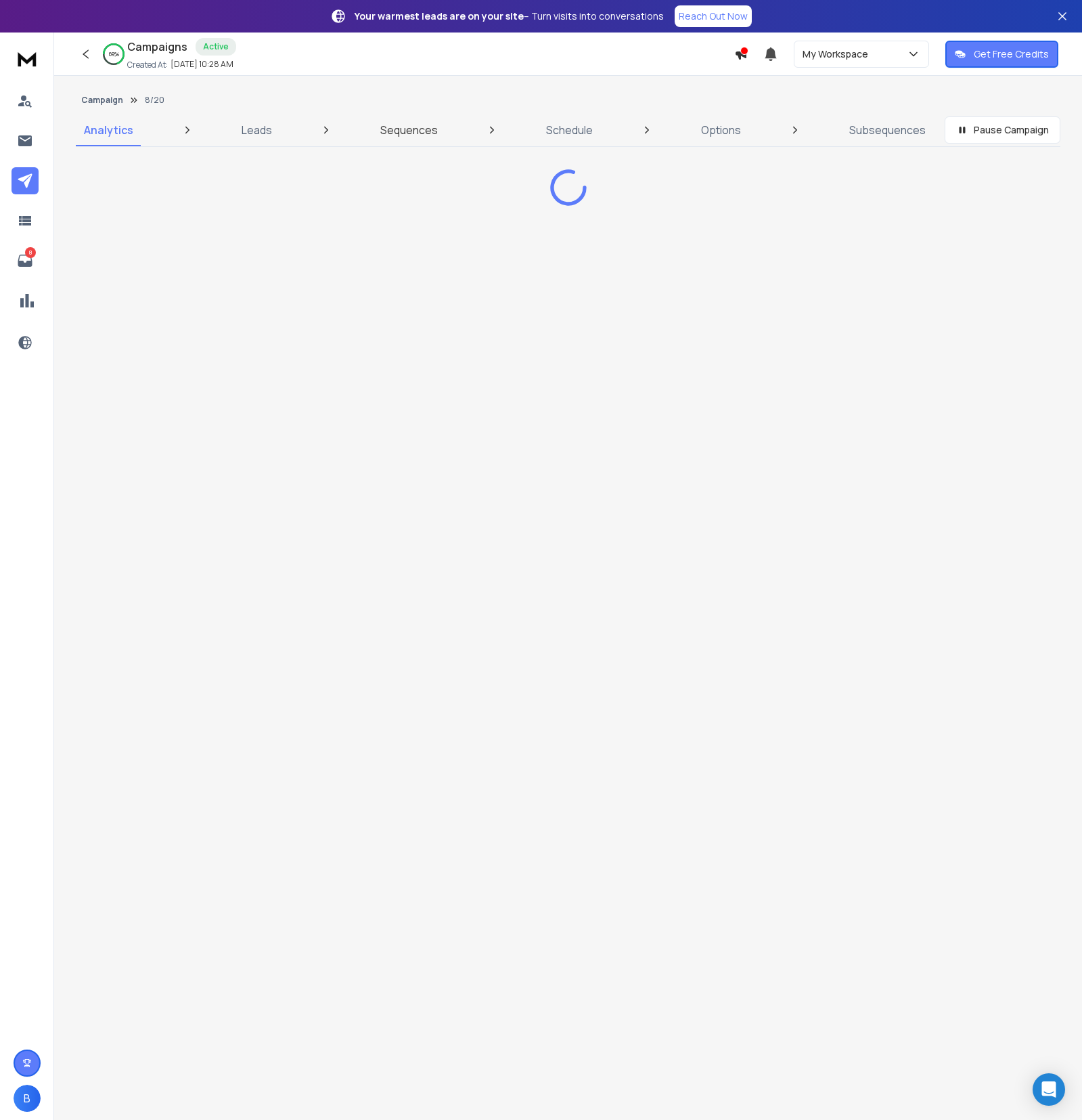
click at [415, 129] on p "Sequences" at bounding box center [409, 129] width 58 height 16
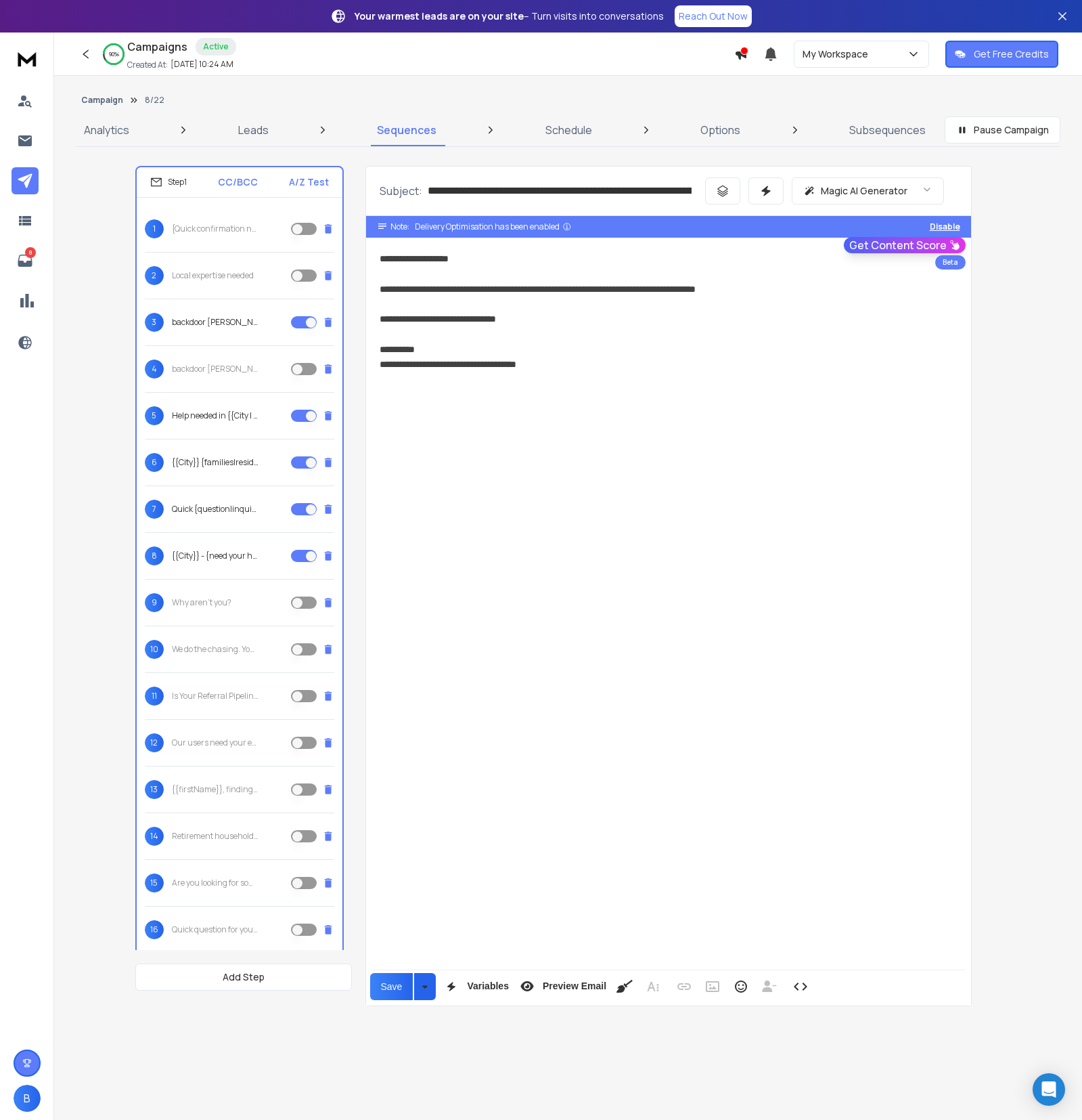
click at [299, 374] on button "button" at bounding box center [303, 368] width 26 height 13
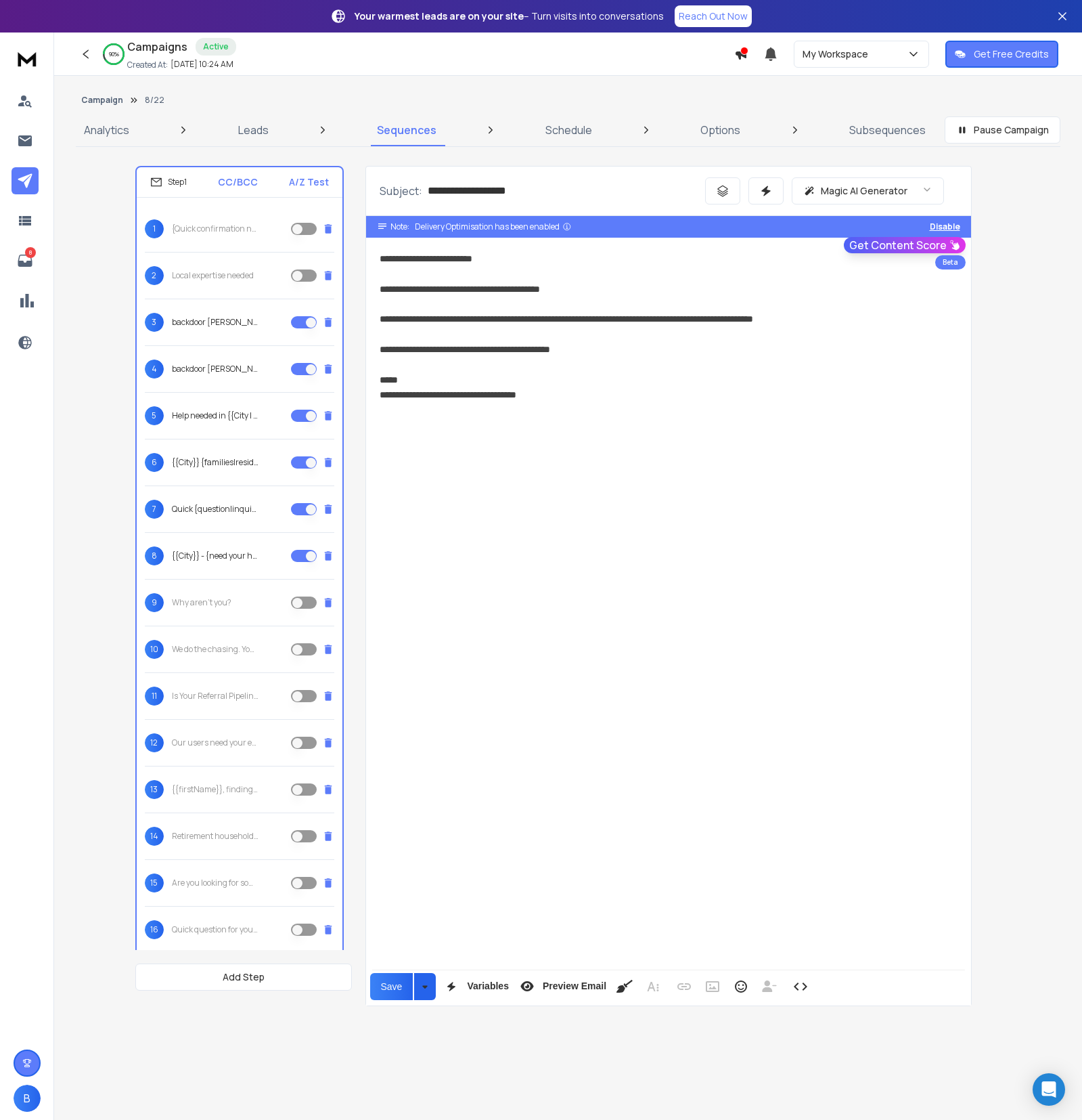
click at [302, 278] on button "button" at bounding box center [303, 276] width 26 height 13
type input "**********"
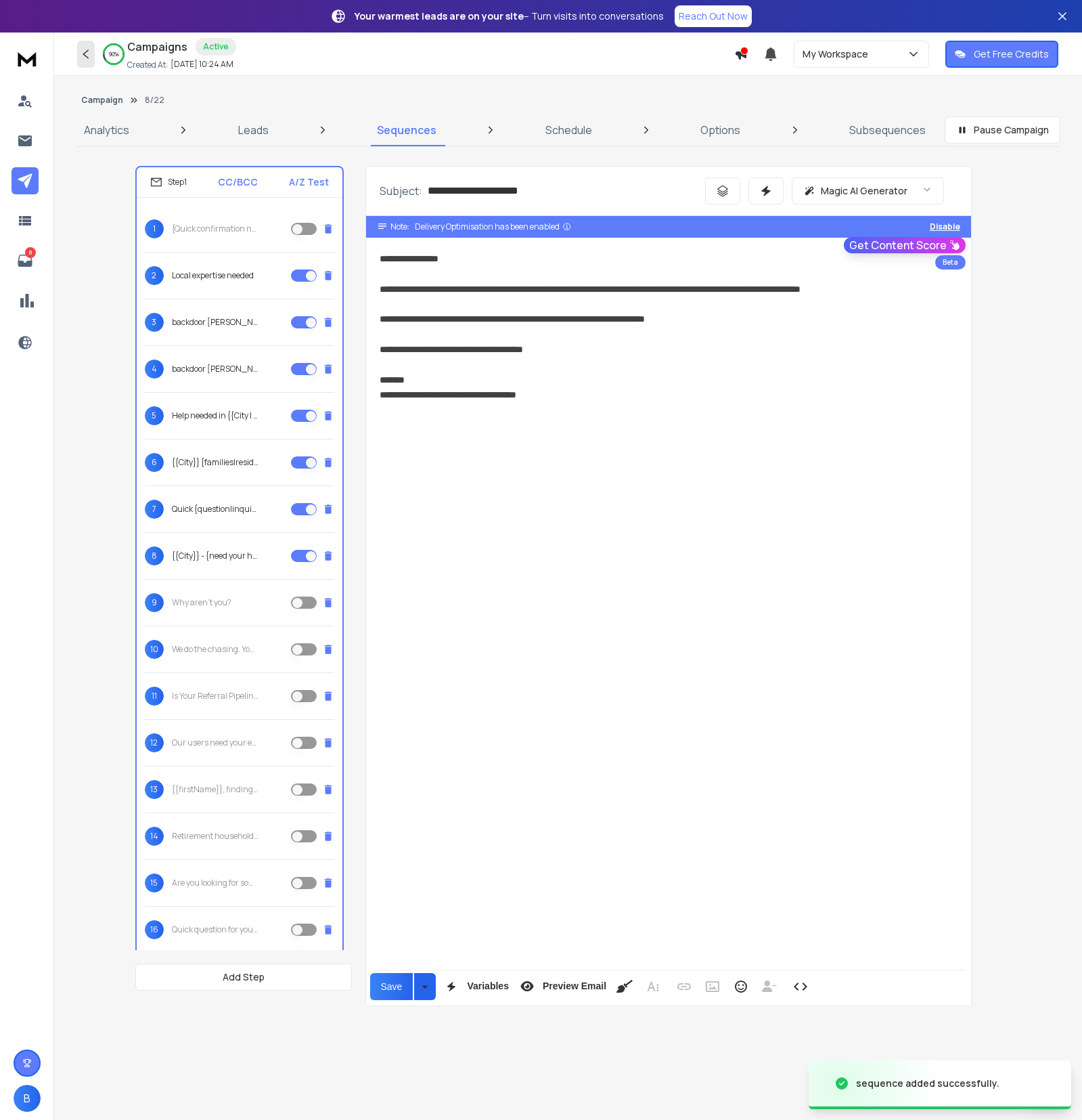
click at [88, 51] on icon at bounding box center [86, 54] width 13 height 13
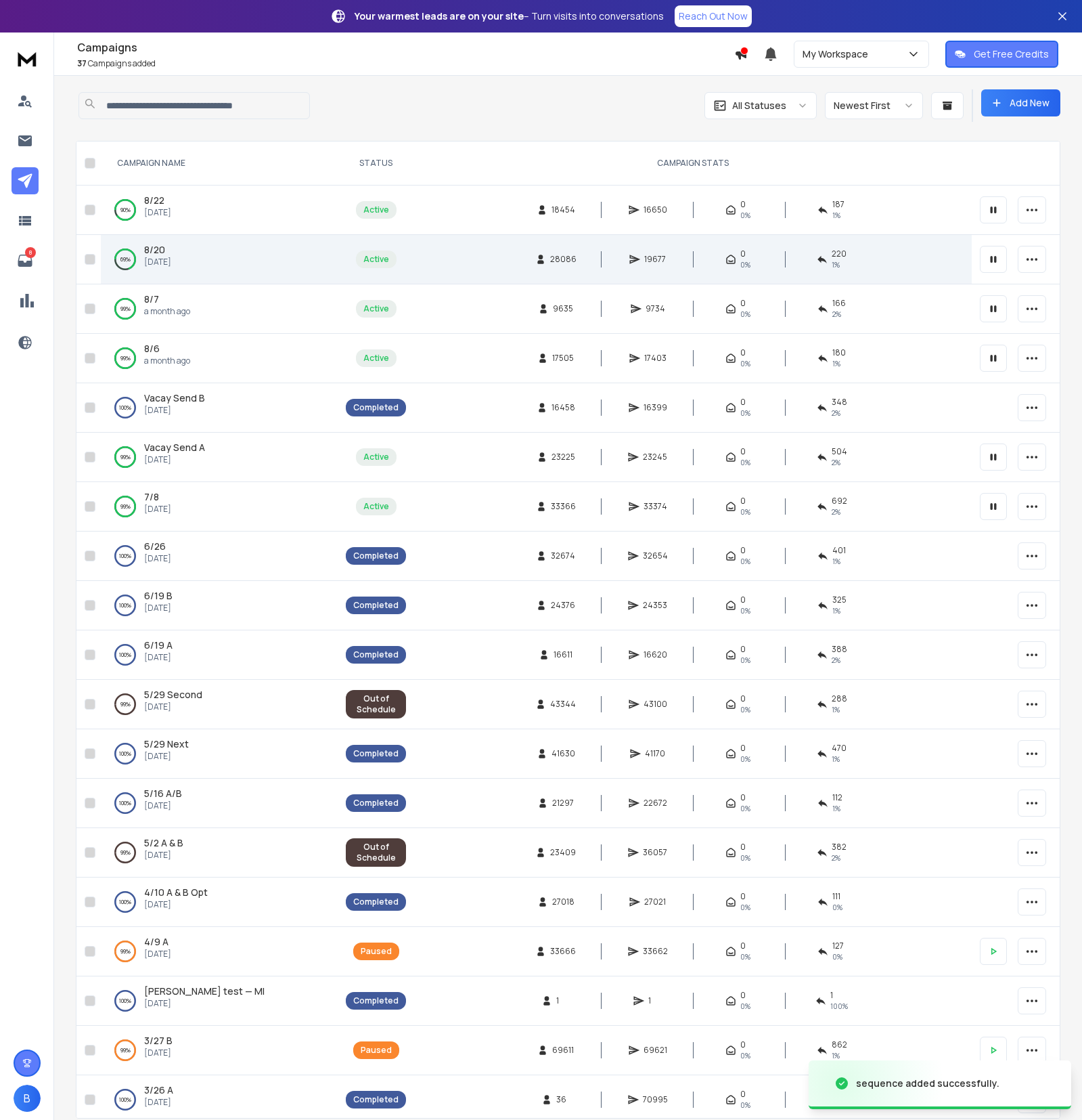
click at [165, 270] on div "8/20 23 days ago" at bounding box center [158, 259] width 27 height 33
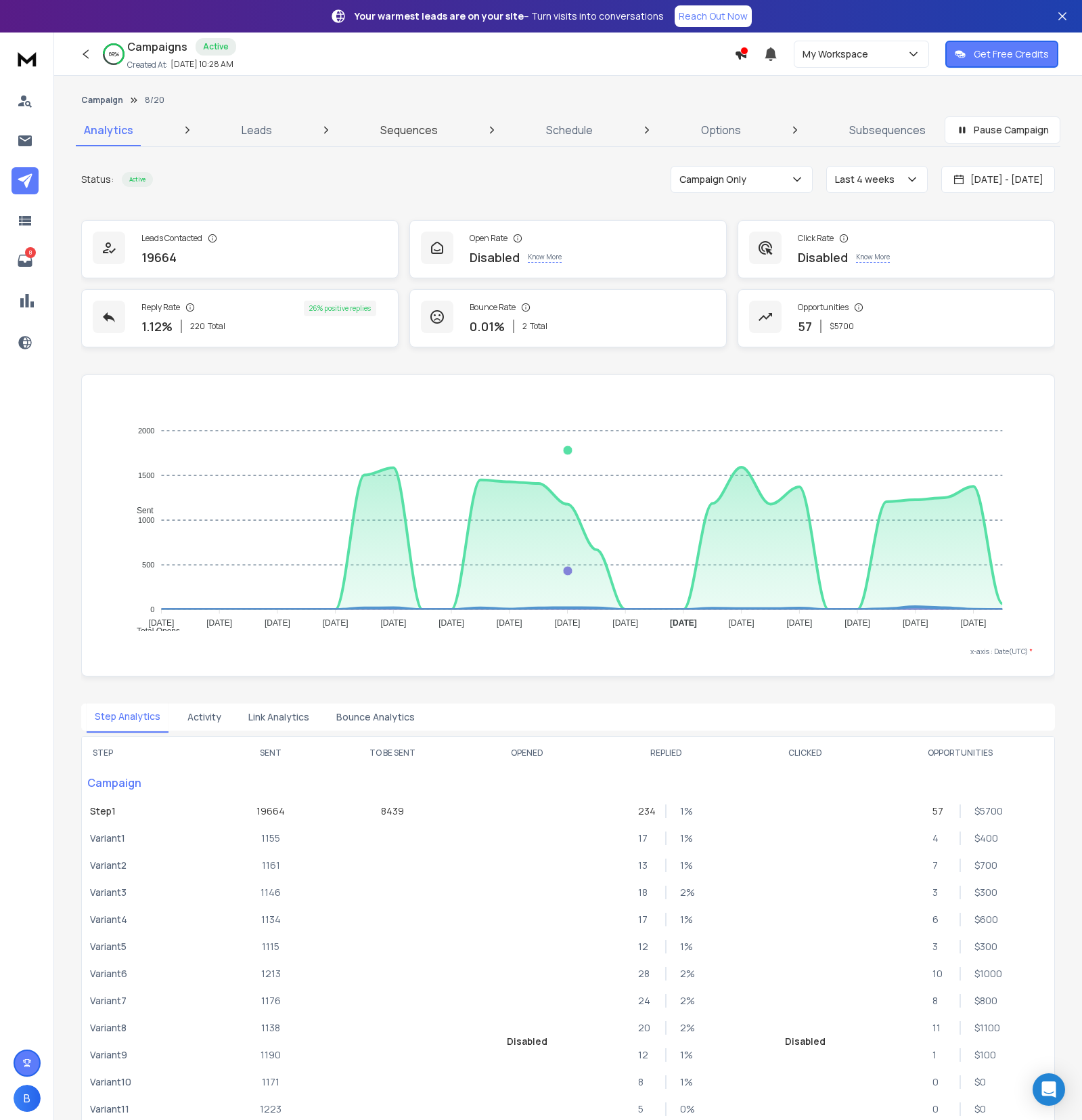
click at [392, 139] on link "Sequences" at bounding box center [409, 130] width 74 height 33
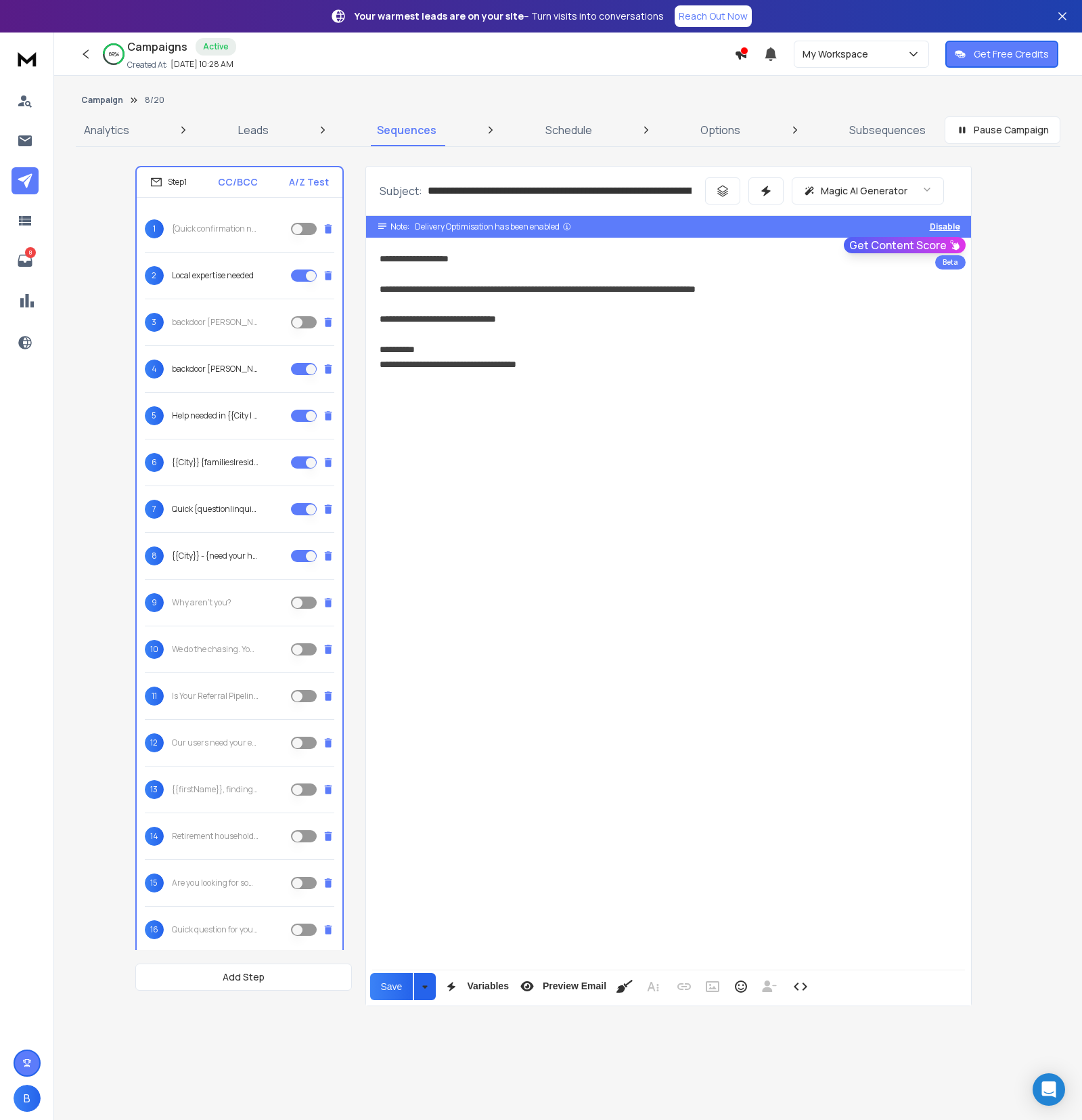
click at [303, 317] on button "button" at bounding box center [303, 322] width 26 height 13
type input "**********"
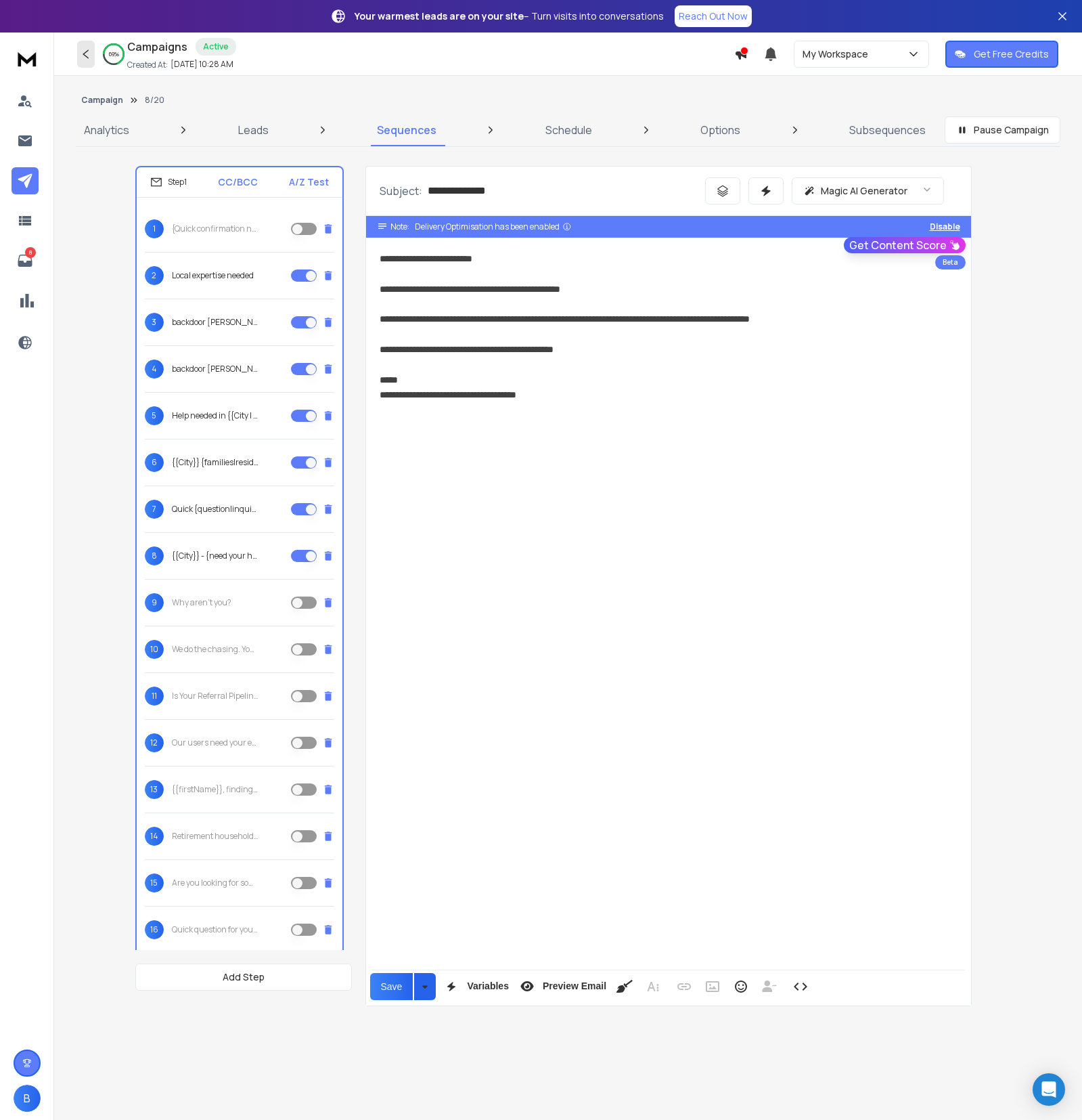
click at [91, 52] on icon at bounding box center [86, 54] width 13 height 13
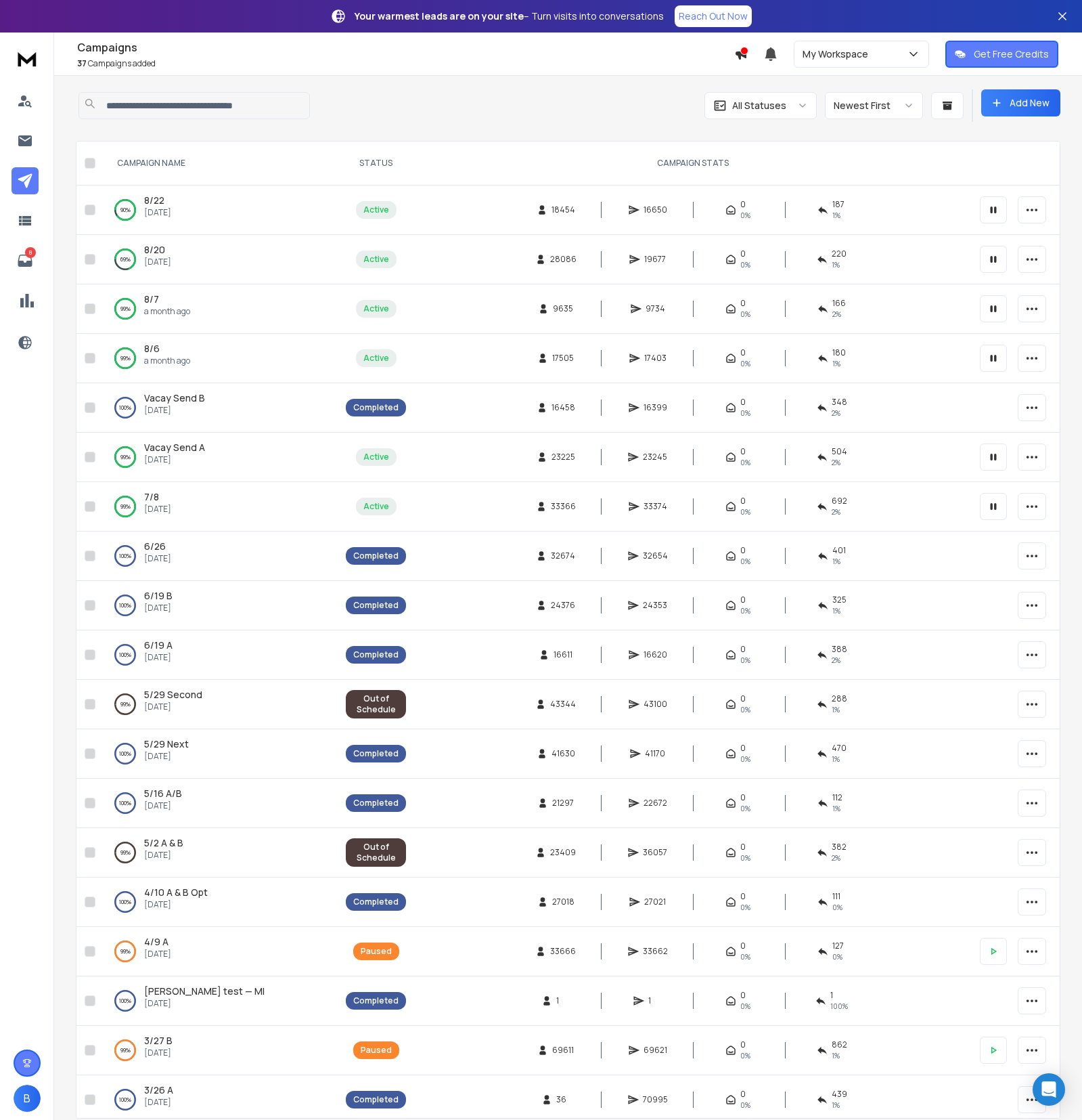
scroll to position [1, 0]
click at [19, 258] on icon at bounding box center [25, 260] width 16 height 16
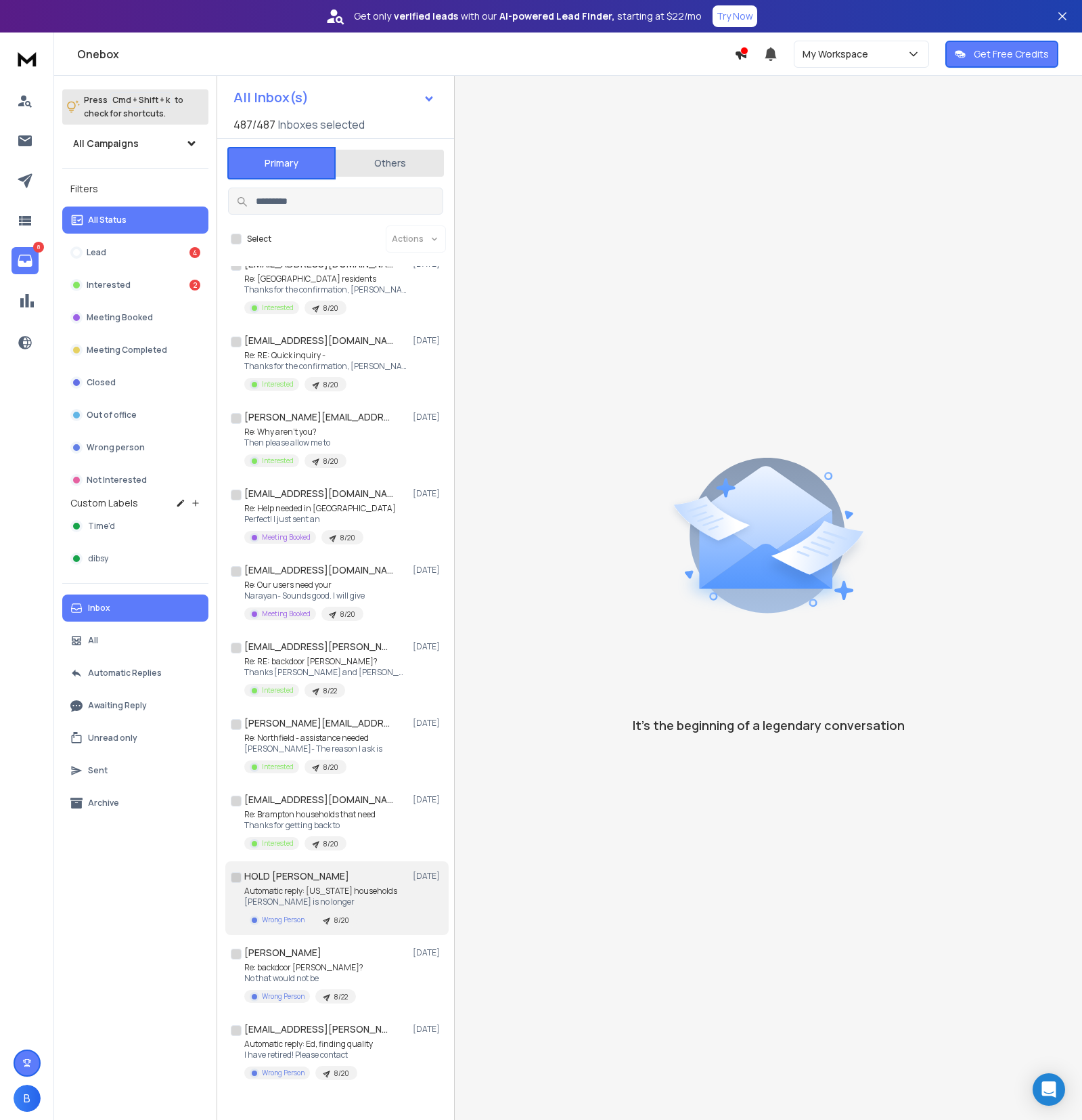
scroll to position [2529, 0]
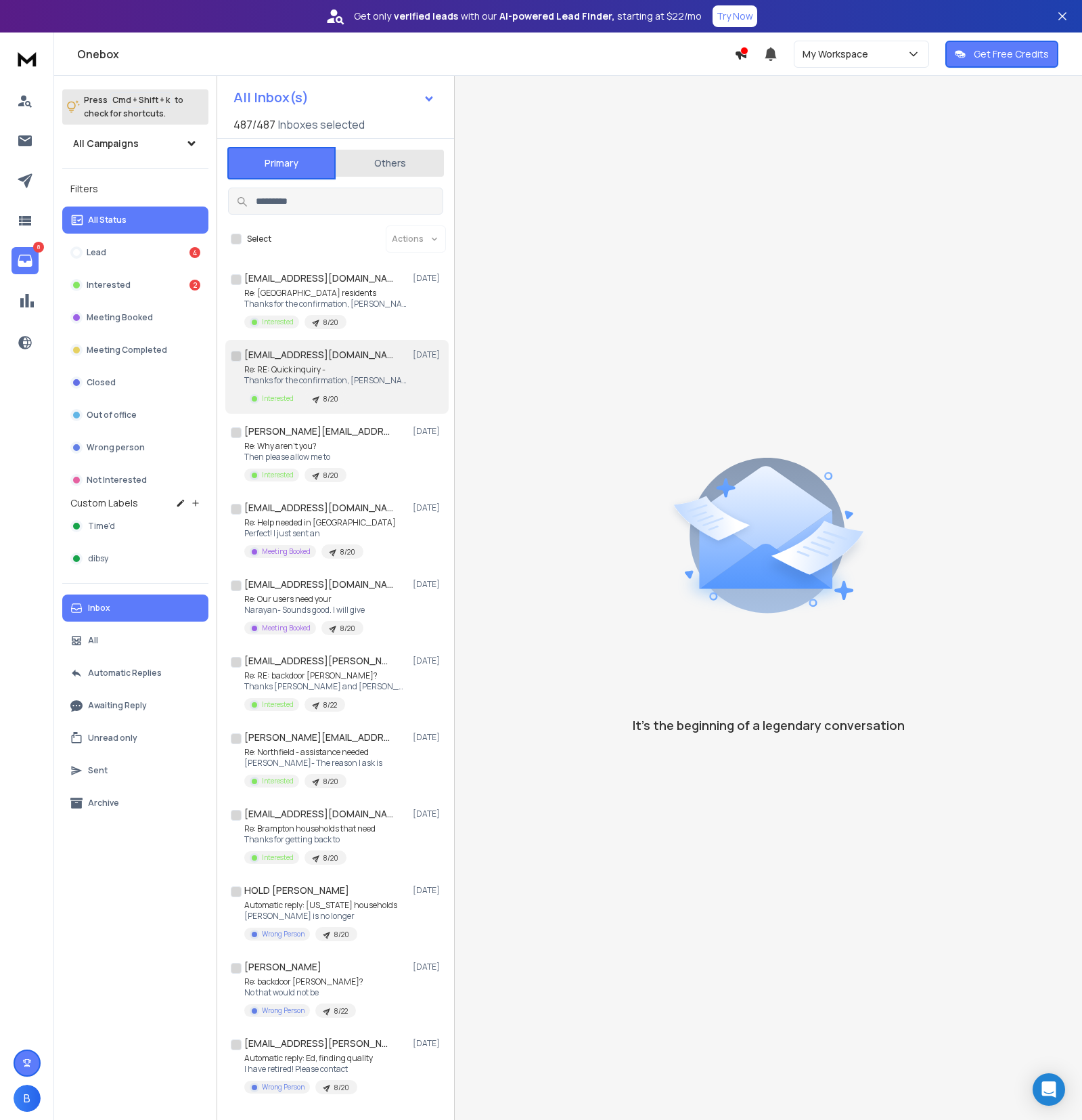
click at [322, 385] on p "Thanks for the confirmation, [PERSON_NAME]. The" at bounding box center [326, 380] width 163 height 11
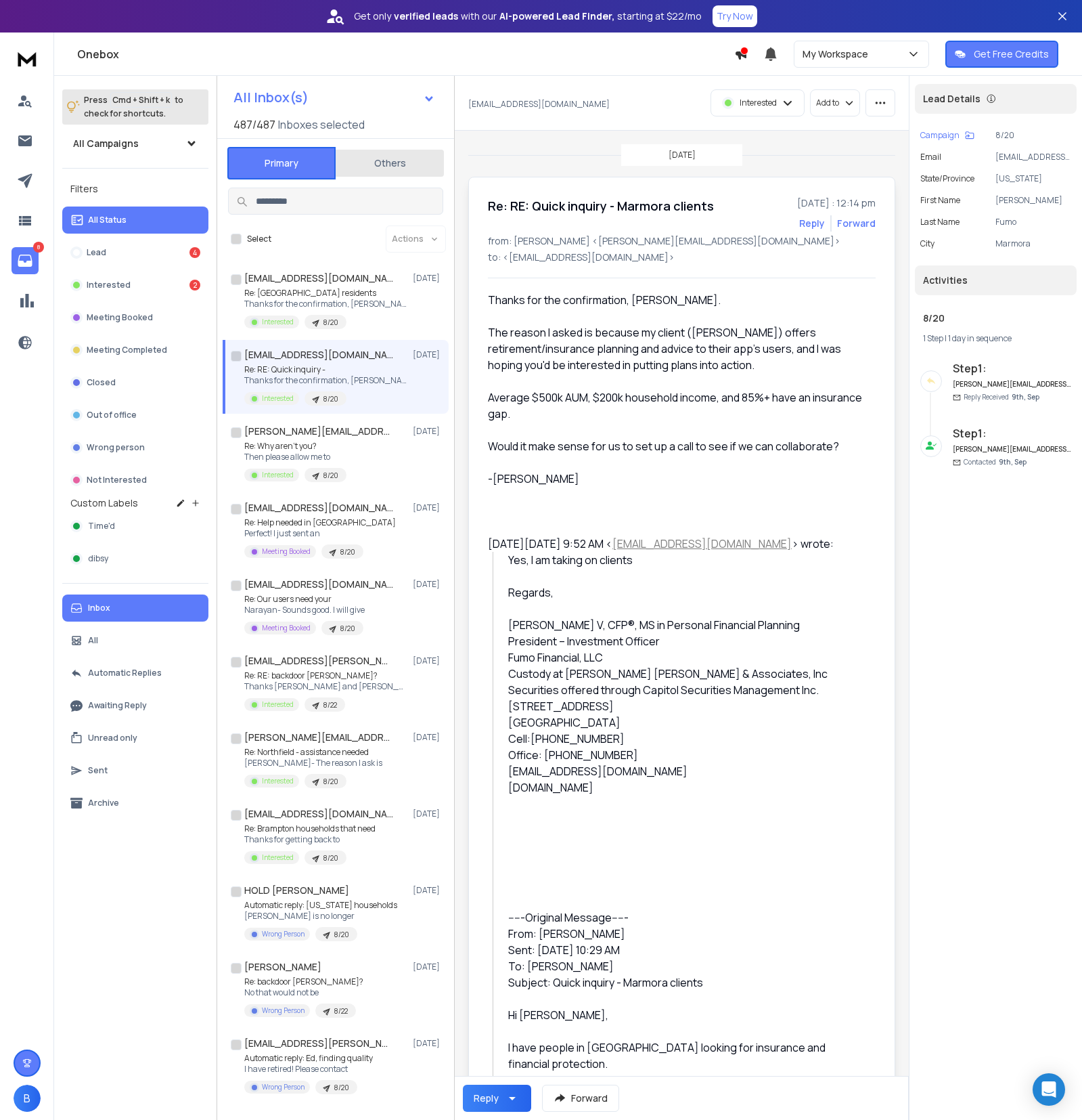
click at [511, 107] on p "[EMAIL_ADDRESS][DOMAIN_NAME]" at bounding box center [539, 104] width 142 height 11
